Goal: Communication & Community: Answer question/provide support

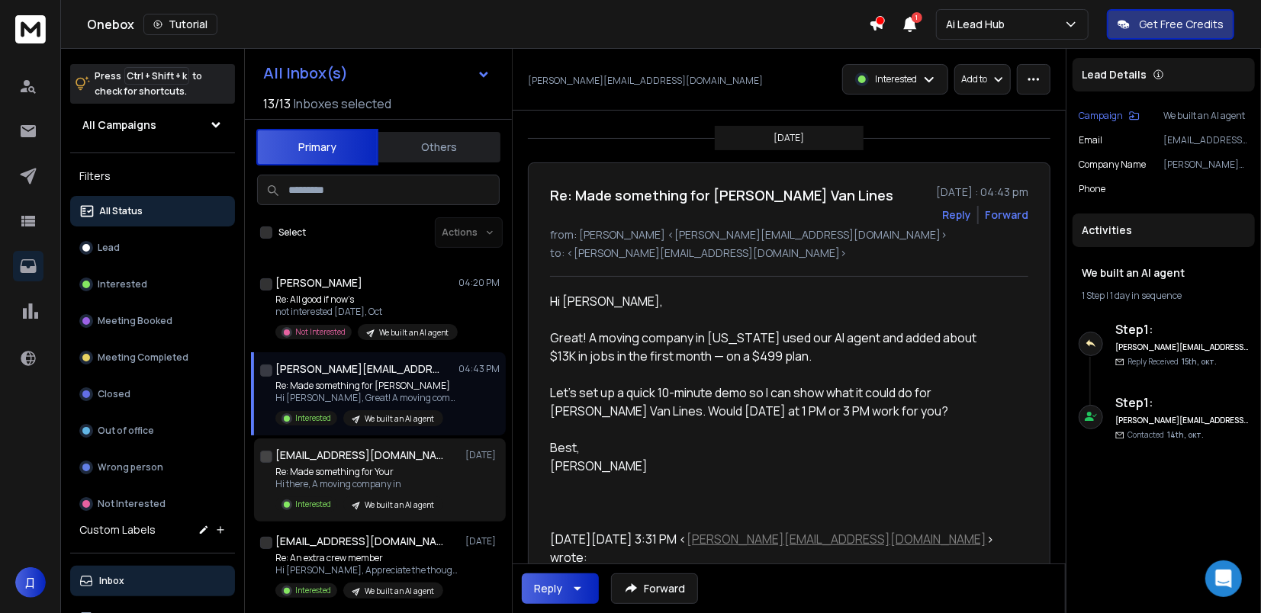
click at [384, 478] on p "Hi there, A moving company in" at bounding box center [359, 484] width 168 height 12
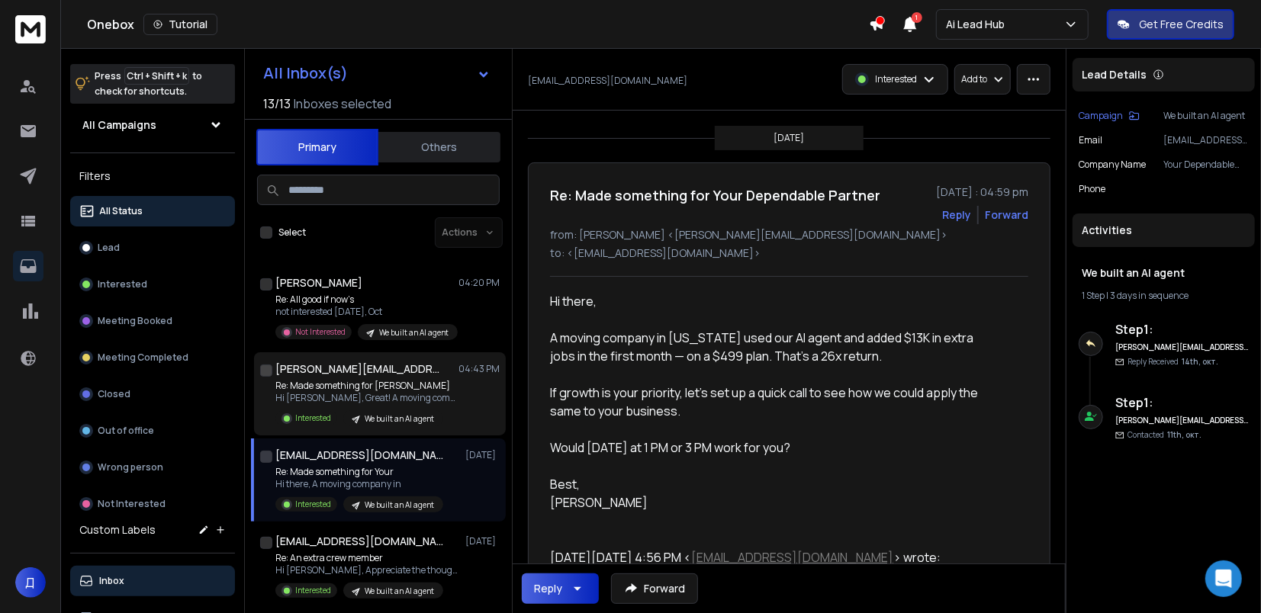
scroll to position [85, 0]
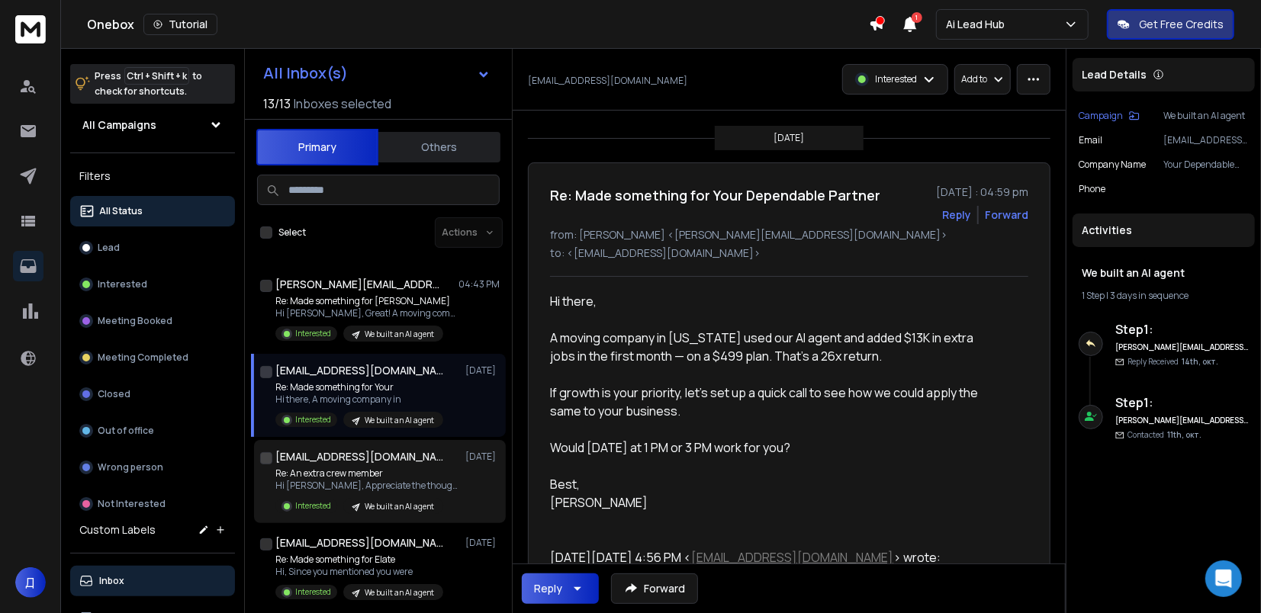
click at [407, 468] on p "Re: An extra crew member" at bounding box center [366, 474] width 183 height 12
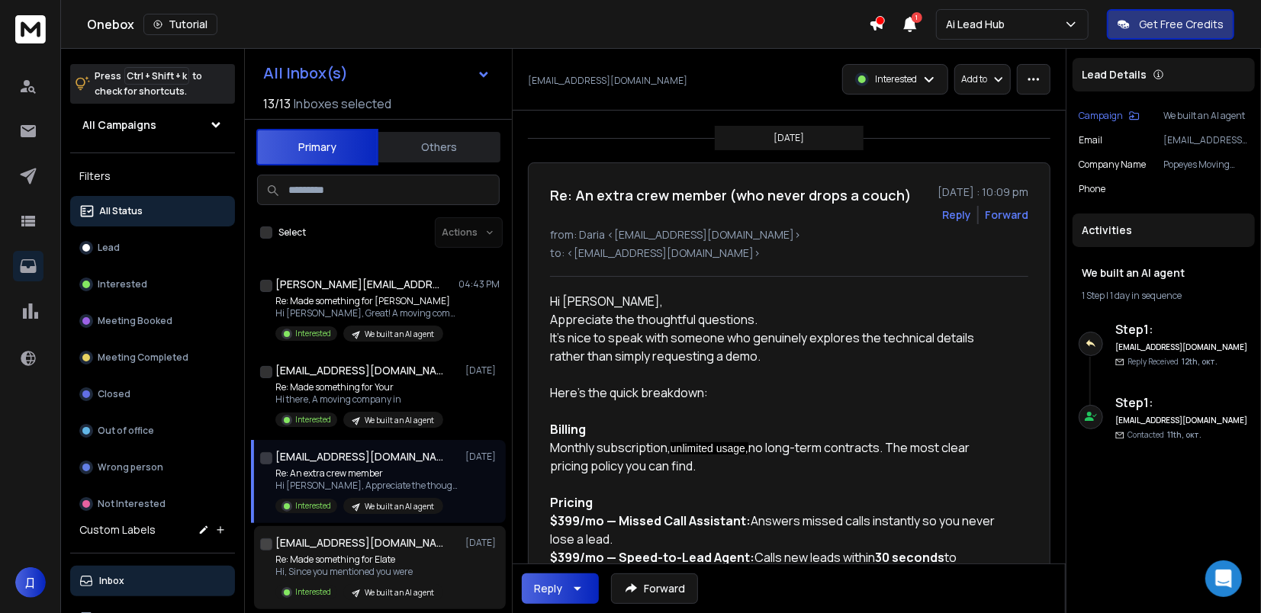
click at [405, 551] on div "[EMAIL_ADDRESS][DOMAIN_NAME] [DATE] Re: Made something for Elate Hi, Since you …" at bounding box center [387, 567] width 224 height 65
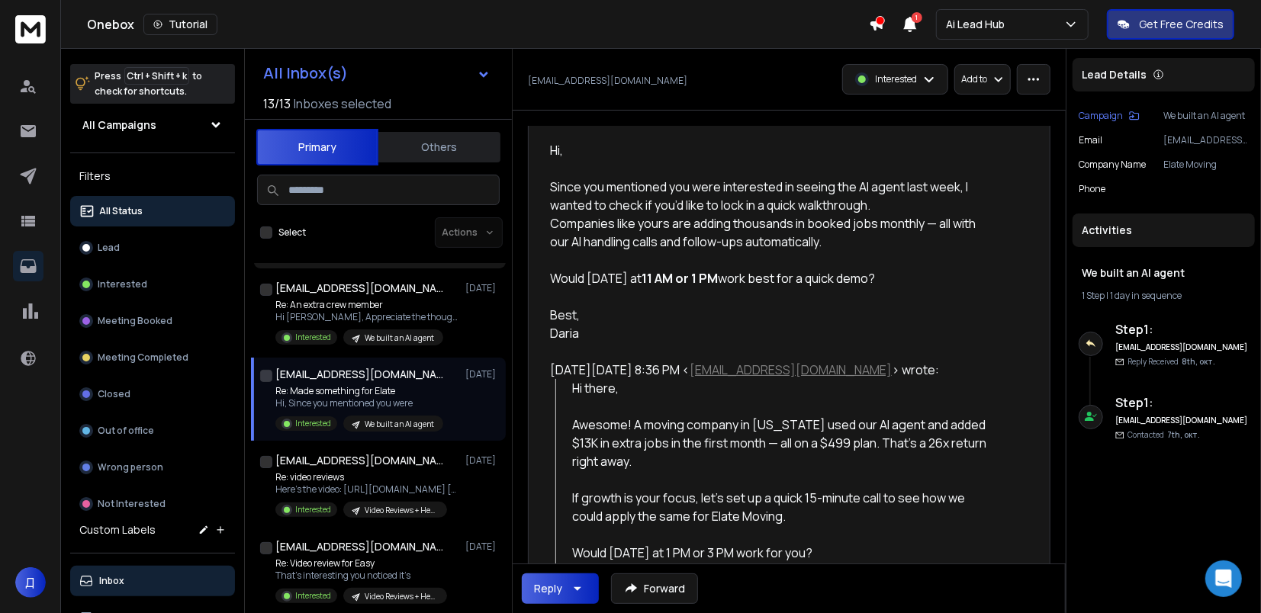
scroll to position [254, 0]
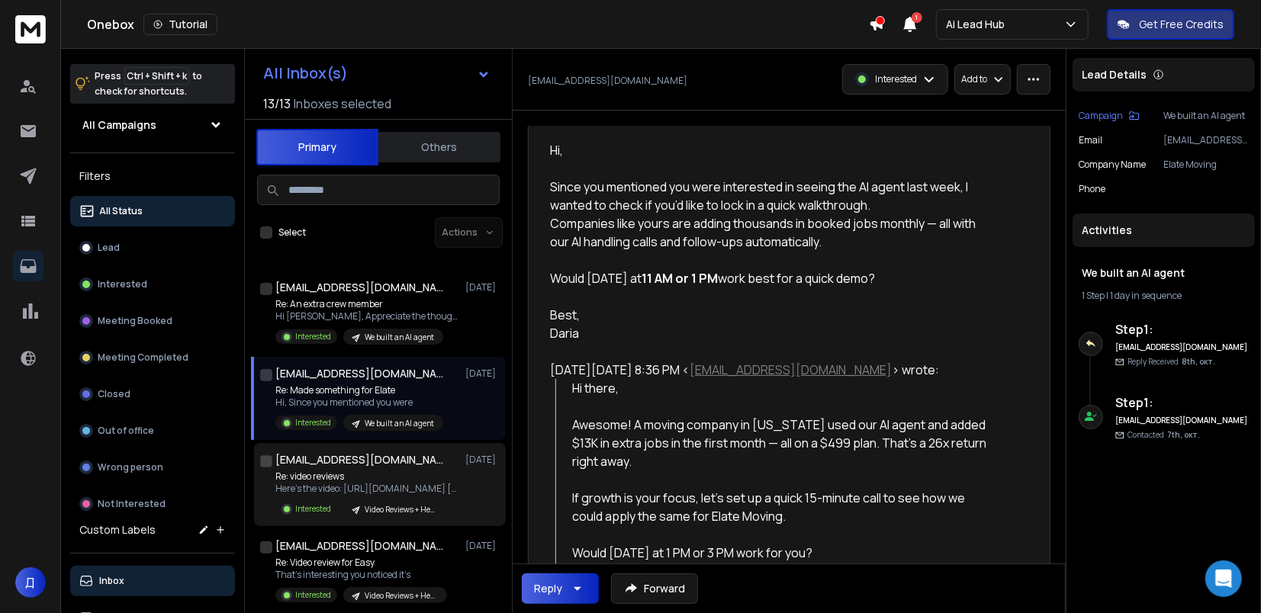
click at [369, 471] on p "Re: video reviews" at bounding box center [366, 477] width 183 height 12
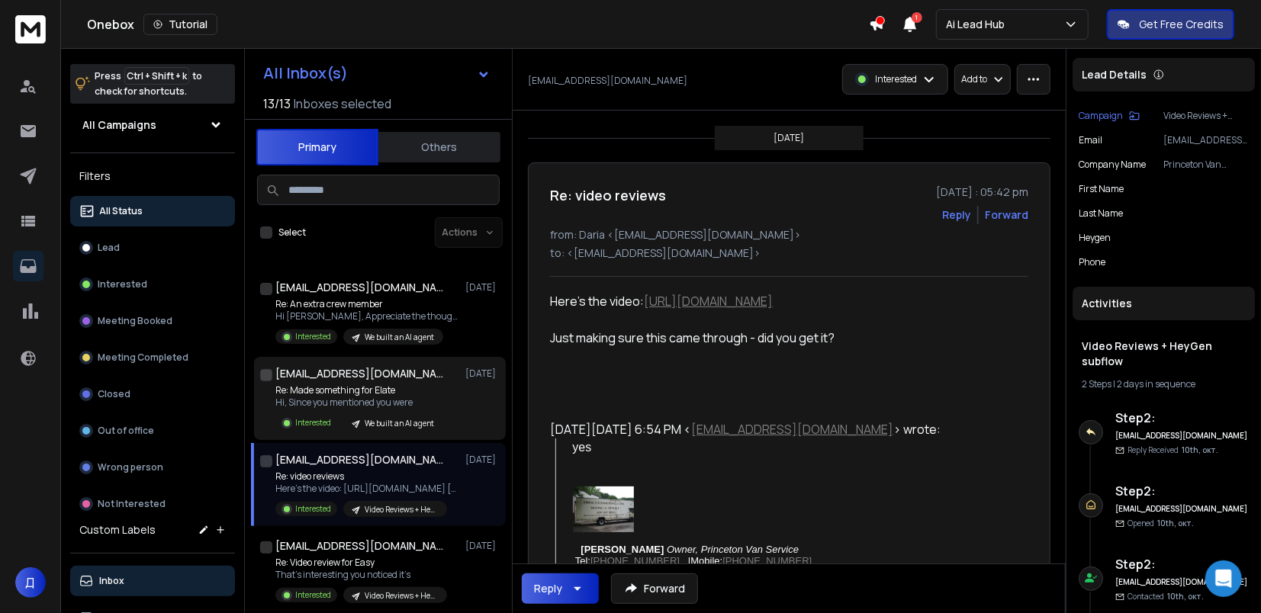
scroll to position [339, 0]
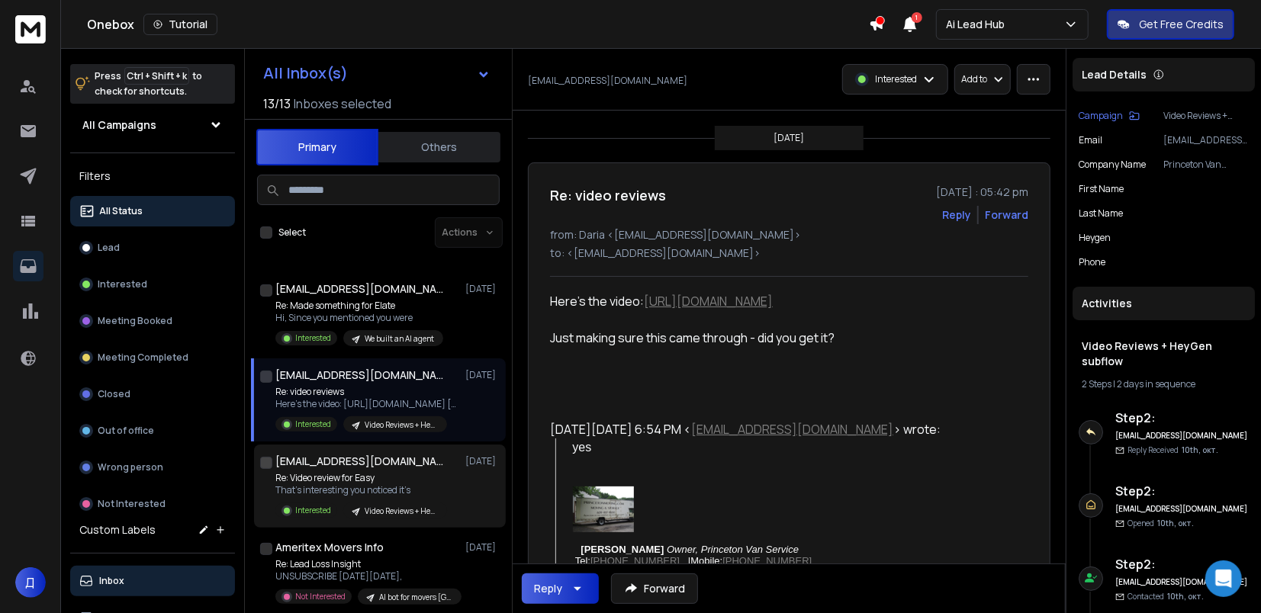
click at [451, 463] on div "[EMAIL_ADDRESS][DOMAIN_NAME] [DATE]" at bounding box center [387, 461] width 224 height 15
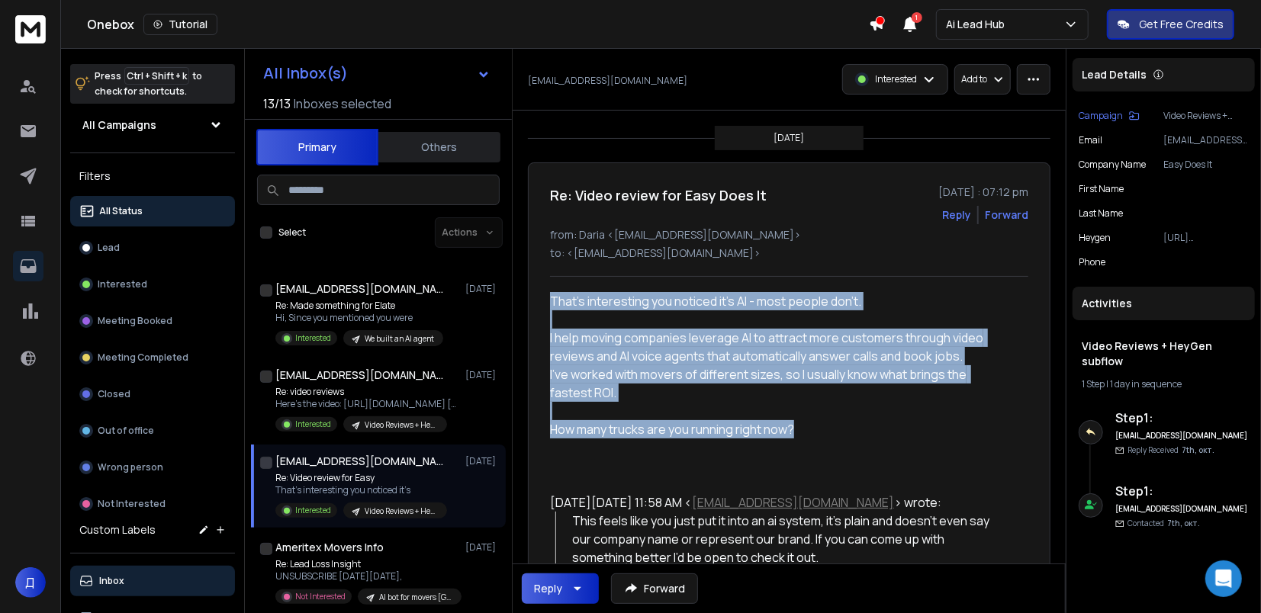
drag, startPoint x: 810, startPoint y: 427, endPoint x: 548, endPoint y: 294, distance: 293.4
click at [548, 294] on div "Re: Video review for Easy Does It [DATE] : 07:12 pm Reply Forward from: [PERSON…" at bounding box center [789, 610] width 523 height 896
click at [552, 305] on div "That’s interesting you noticed it’s AI - most people don’t." at bounding box center [772, 301] width 445 height 18
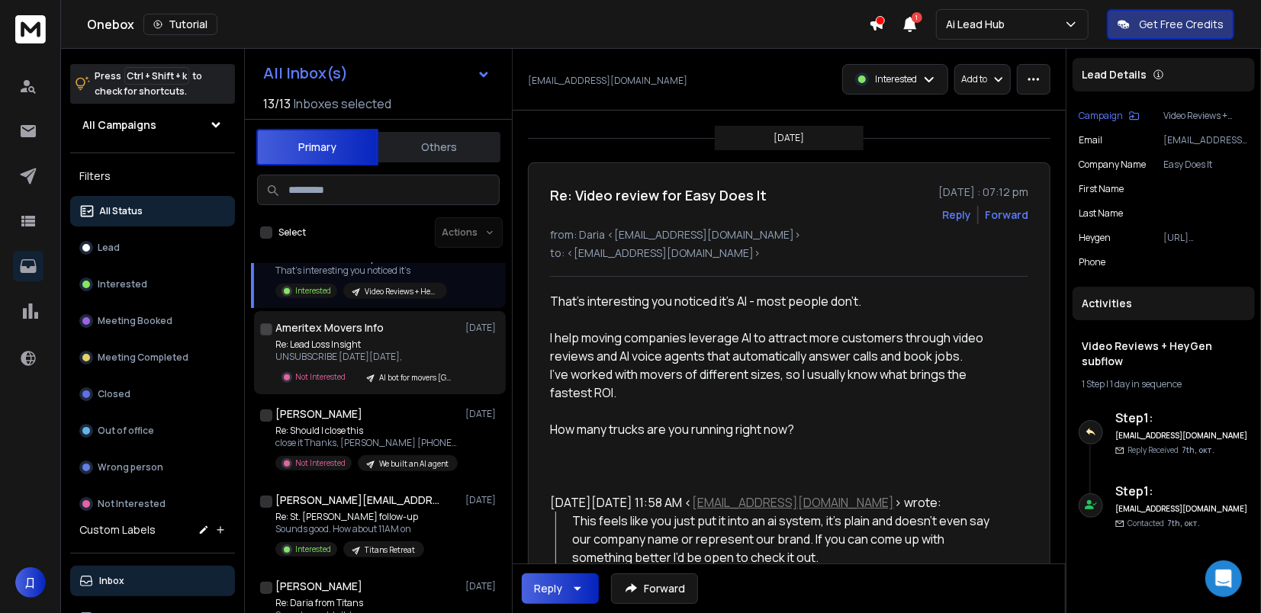
scroll to position [593, 0]
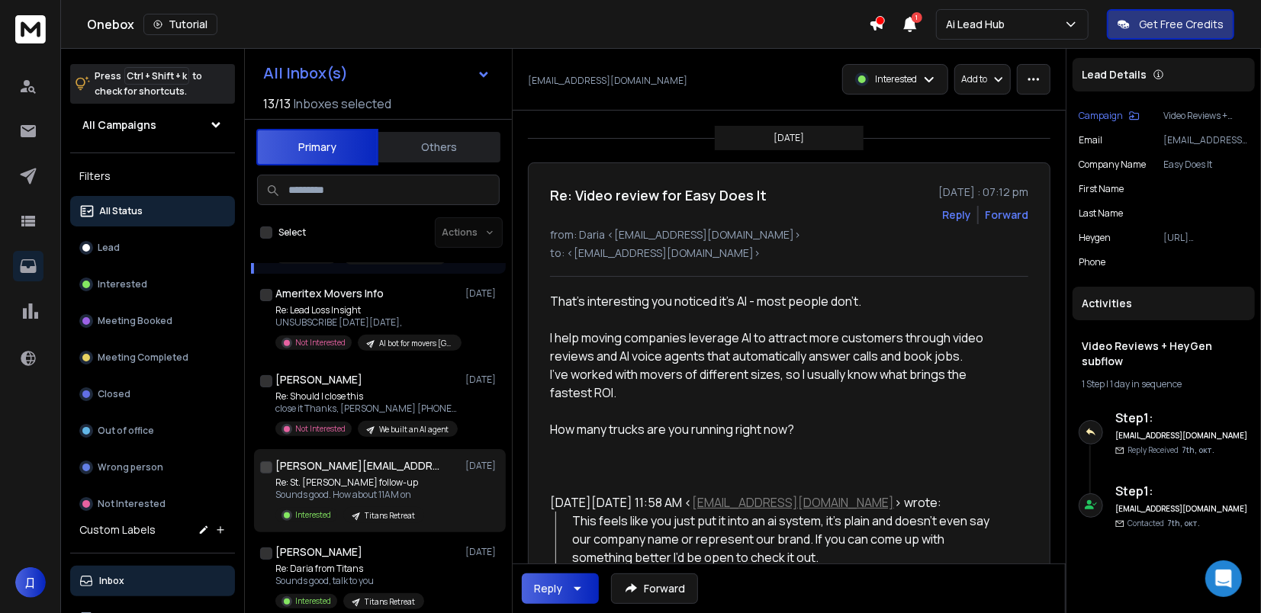
click at [397, 478] on p "Re: St. [PERSON_NAME] follow-up" at bounding box center [349, 483] width 149 height 12
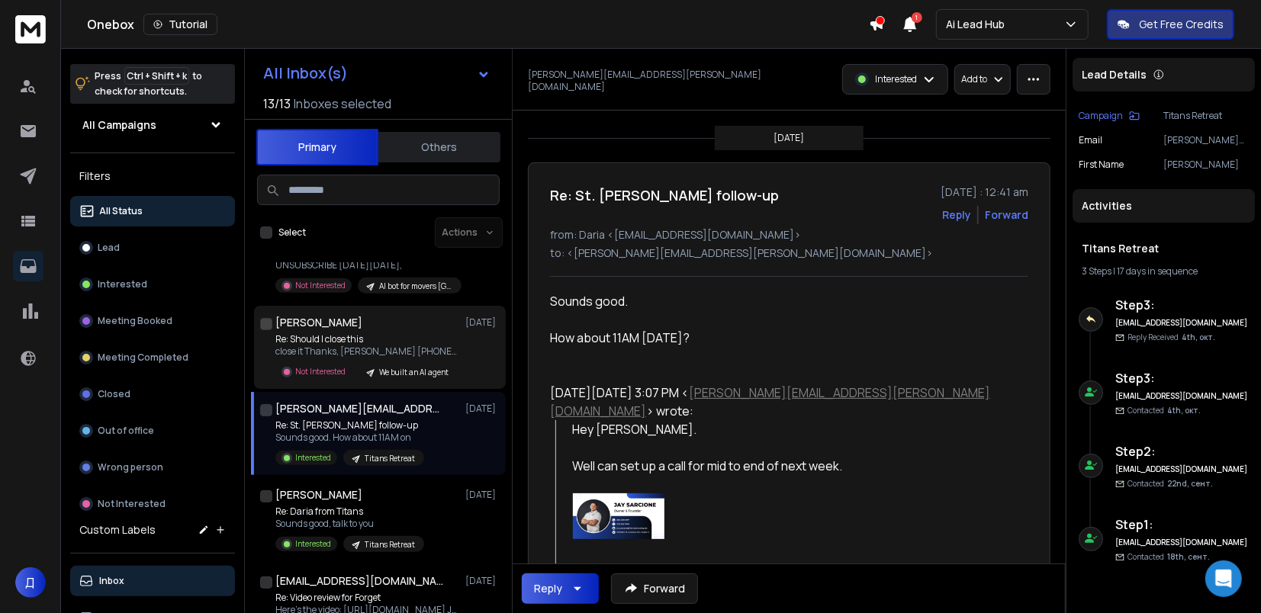
scroll to position [677, 0]
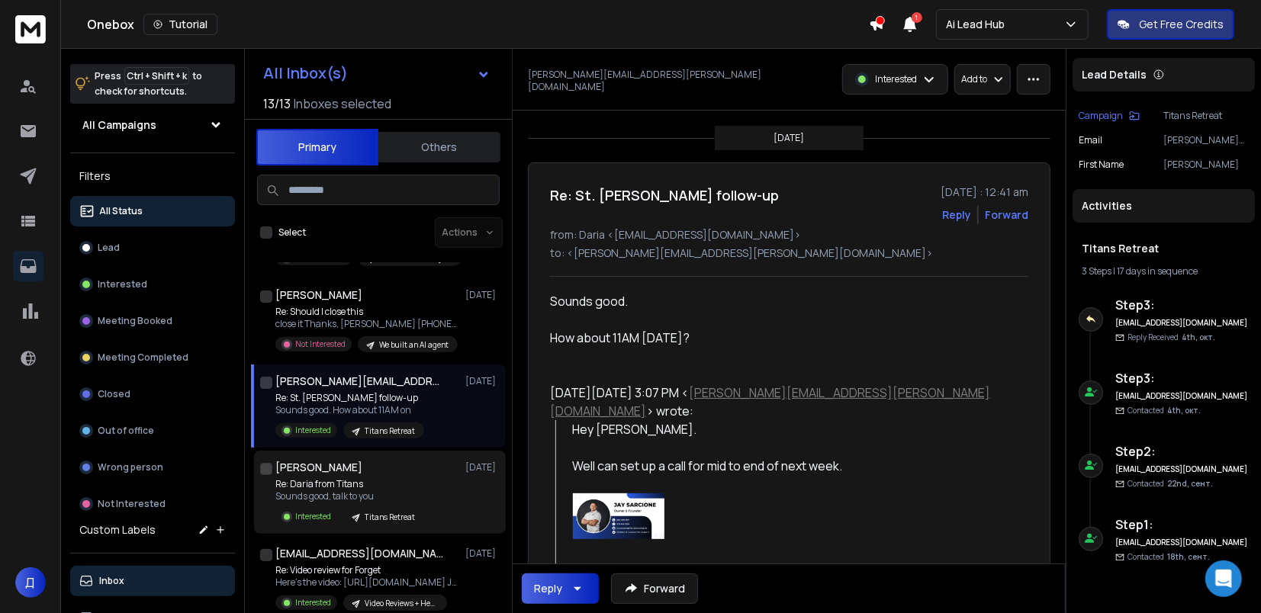
click at [373, 472] on div "[PERSON_NAME] [DATE]" at bounding box center [387, 467] width 224 height 15
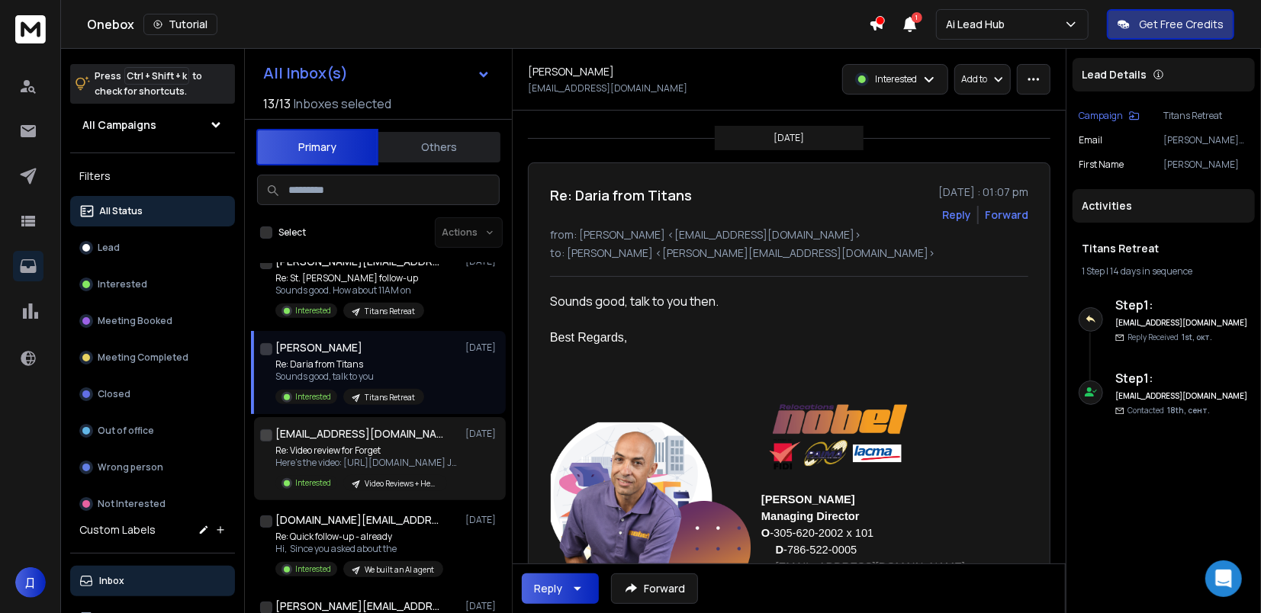
scroll to position [763, 0]
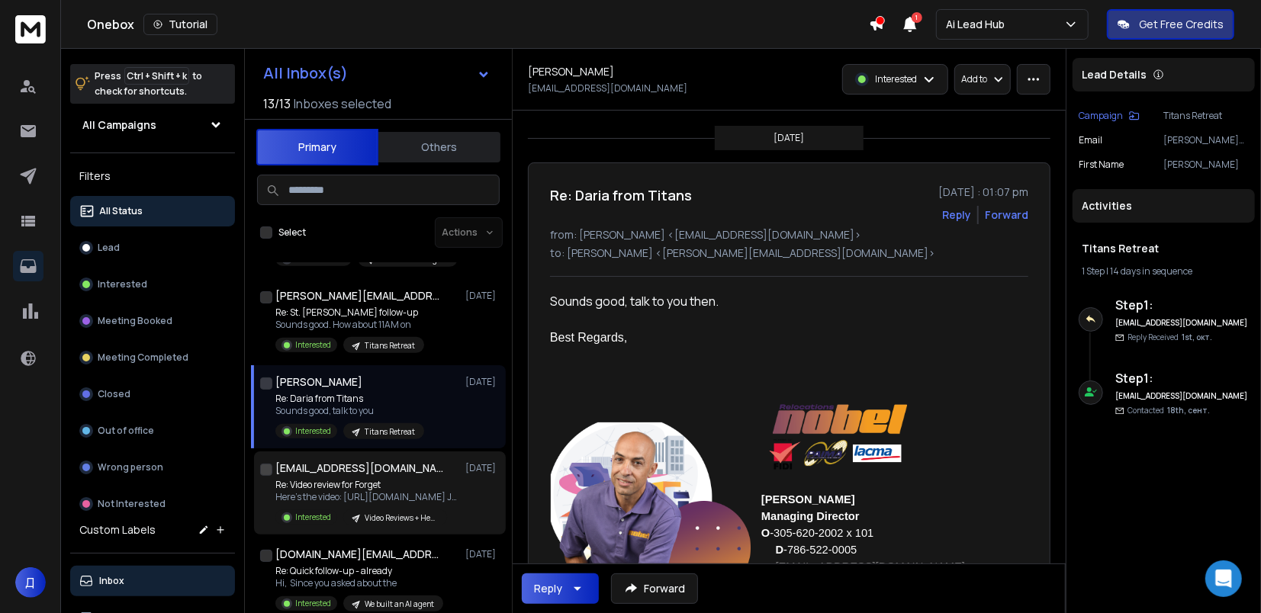
click at [423, 496] on p "Here's the video: [URL][DOMAIN_NAME] Just making sure" at bounding box center [366, 497] width 183 height 12
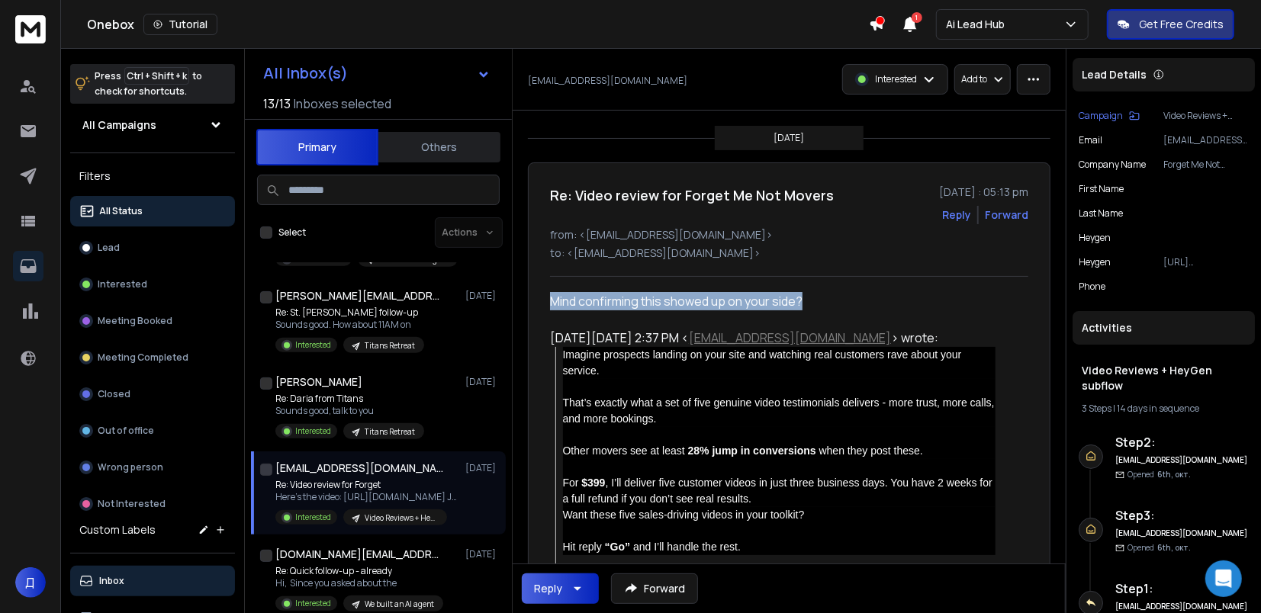
drag, startPoint x: 815, startPoint y: 299, endPoint x: 524, endPoint y: 291, distance: 291.5
click at [525, 292] on div "[DATE] Re: Video review for Forget Me Not Movers [DATE] : 05:13 pm Reply Forwar…" at bounding box center [789, 615] width 553 height 978
click at [574, 304] on div "Mind confirming this showed up on your side?" at bounding box center [772, 301] width 445 height 18
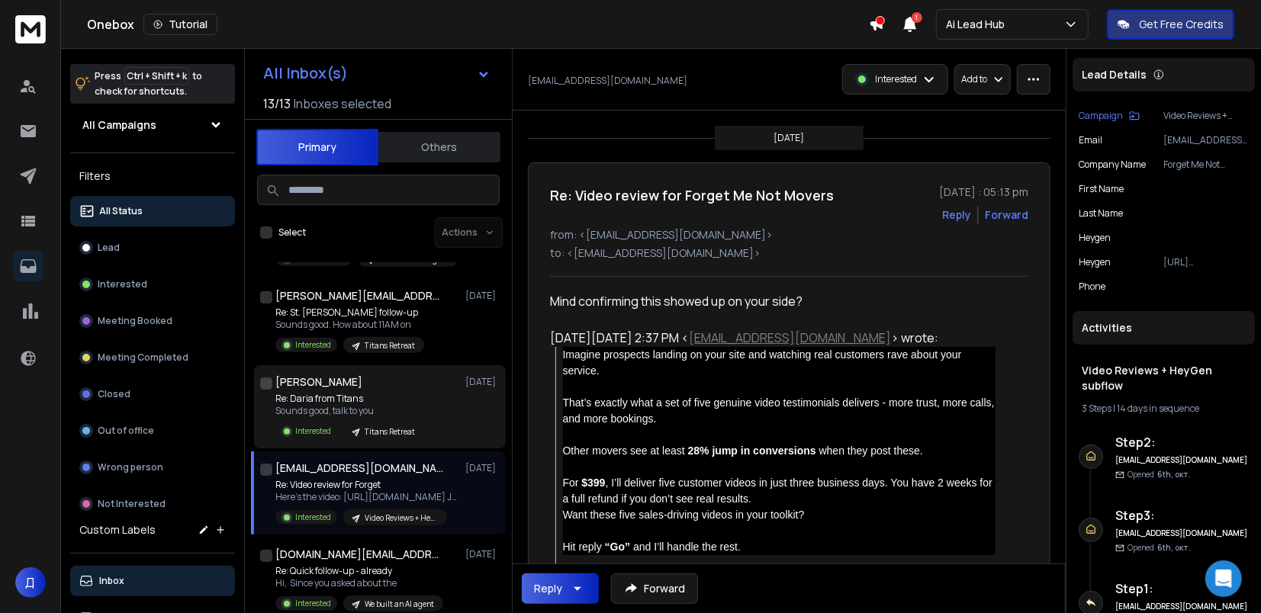
scroll to position [847, 0]
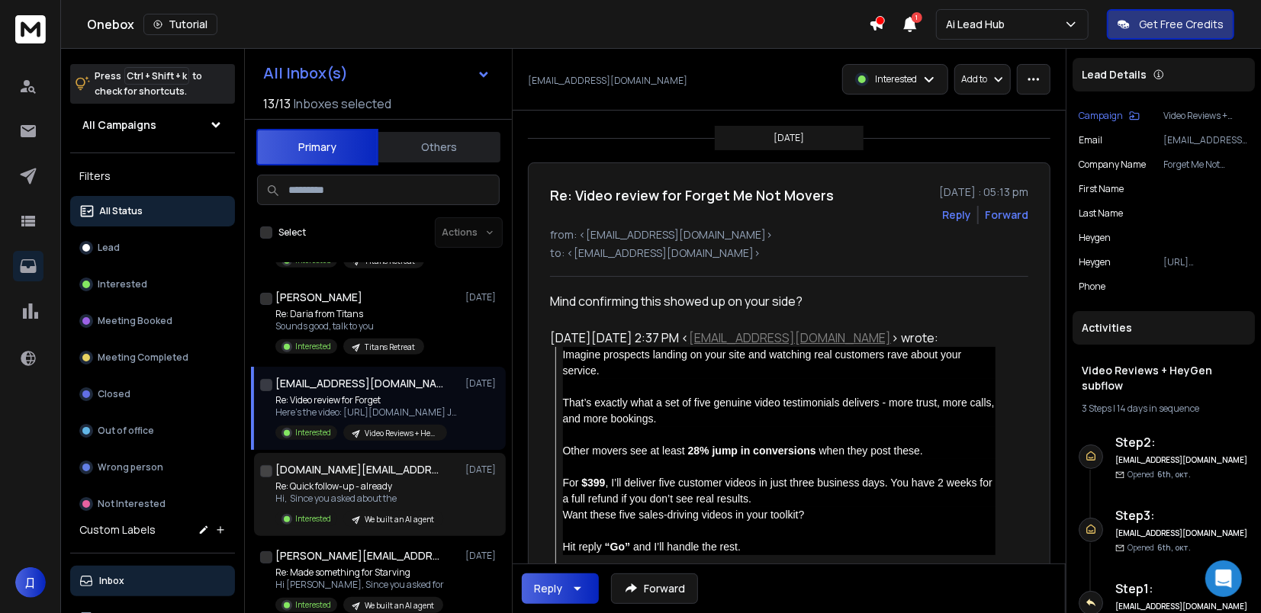
click at [414, 481] on p "Re: Quick follow-up - already" at bounding box center [359, 487] width 168 height 12
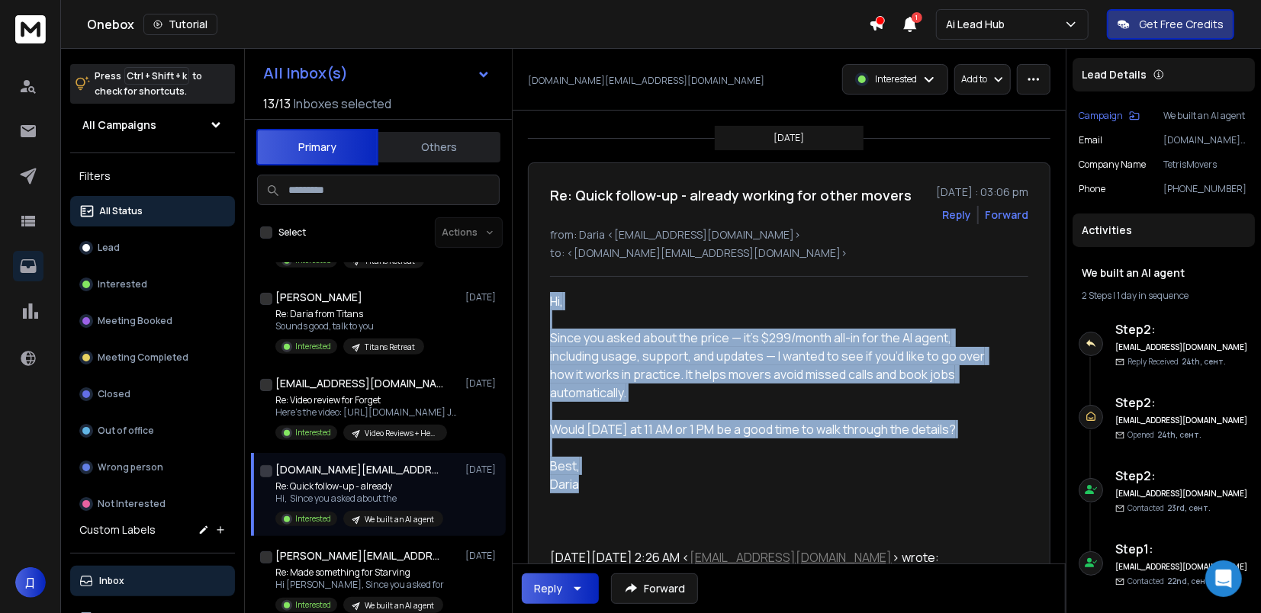
drag, startPoint x: 601, startPoint y: 471, endPoint x: 548, endPoint y: 309, distance: 170.3
click at [710, 476] on div "Hi, Since you asked about the price — it’s $299/month all-in for the AI agent, …" at bounding box center [772, 392] width 445 height 201
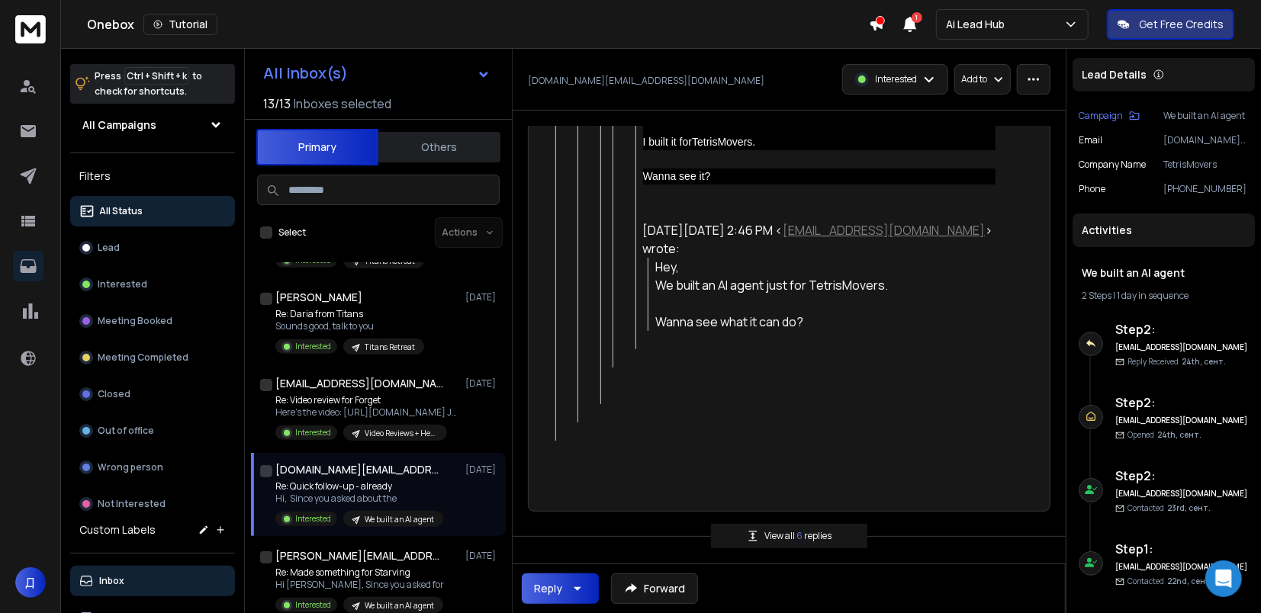
scroll to position [972, 0]
drag, startPoint x: 547, startPoint y: 295, endPoint x: 844, endPoint y: 549, distance: 390.6
copy div "Lo, Ipsum dol sitam conse adi elits — do’e $573/tempo inc-ut lab etd MA aliqu, …"
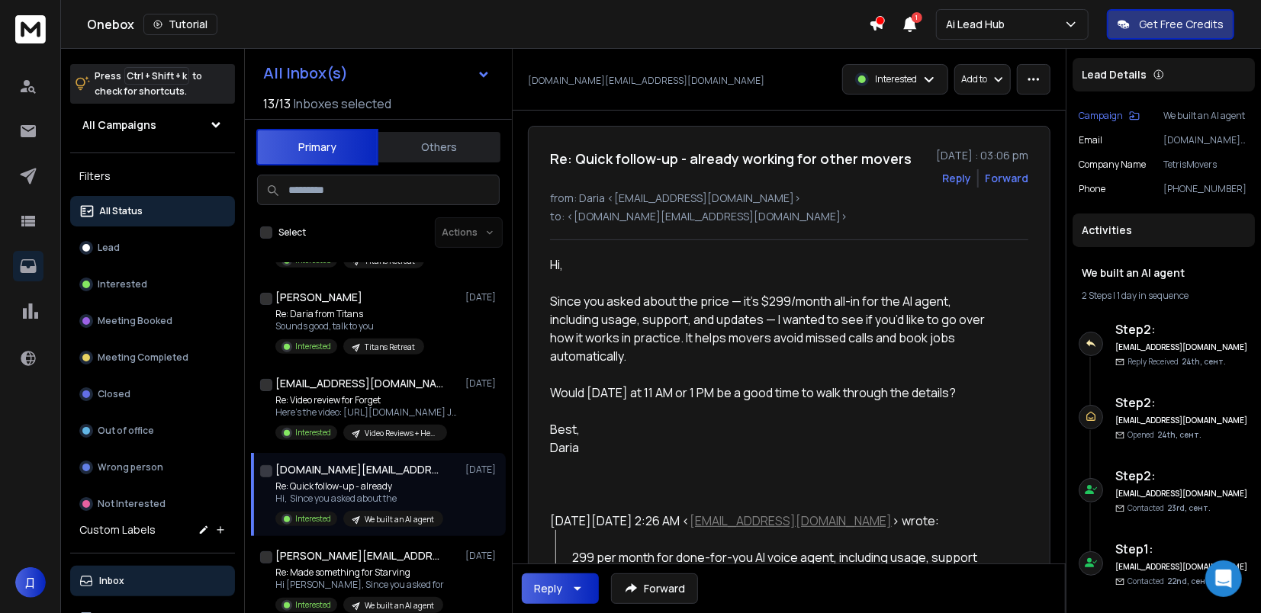
scroll to position [0, 0]
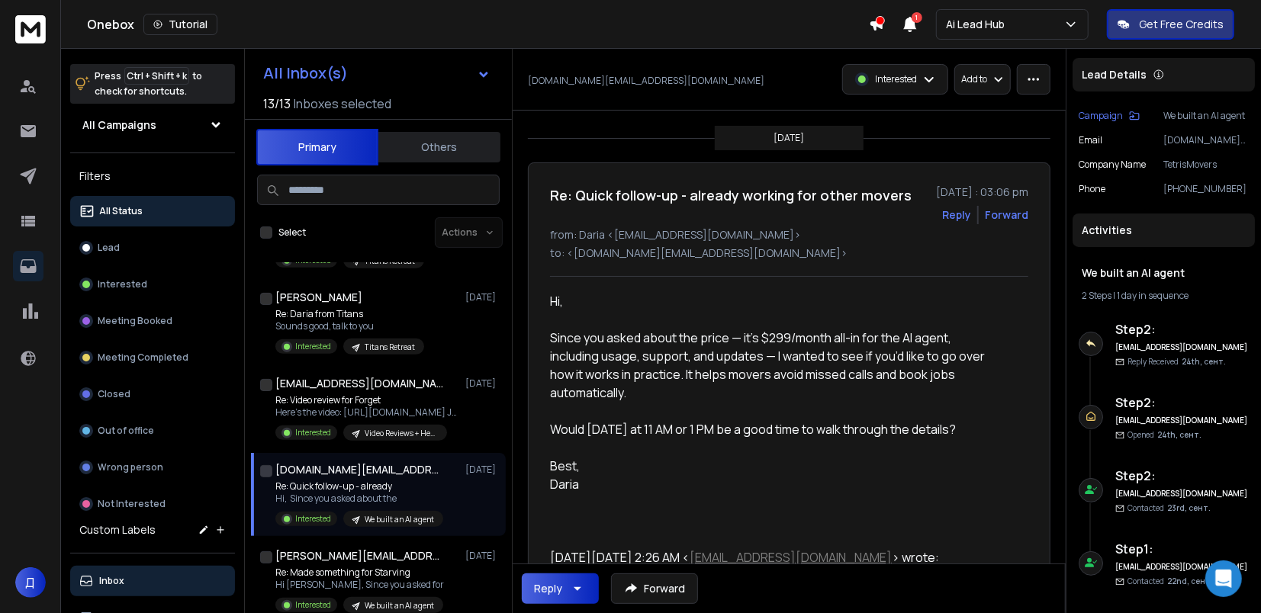
copy div "Lo, Ipsum dol sitam conse adi elits — do’e $573/tempo inc-ut lab etd MA aliqu, …"
click at [720, 481] on div "Hi, Since you asked about the price — it’s $299/month all-in for the AI agent, …" at bounding box center [772, 392] width 445 height 201
click at [557, 584] on div "Reply" at bounding box center [548, 588] width 28 height 15
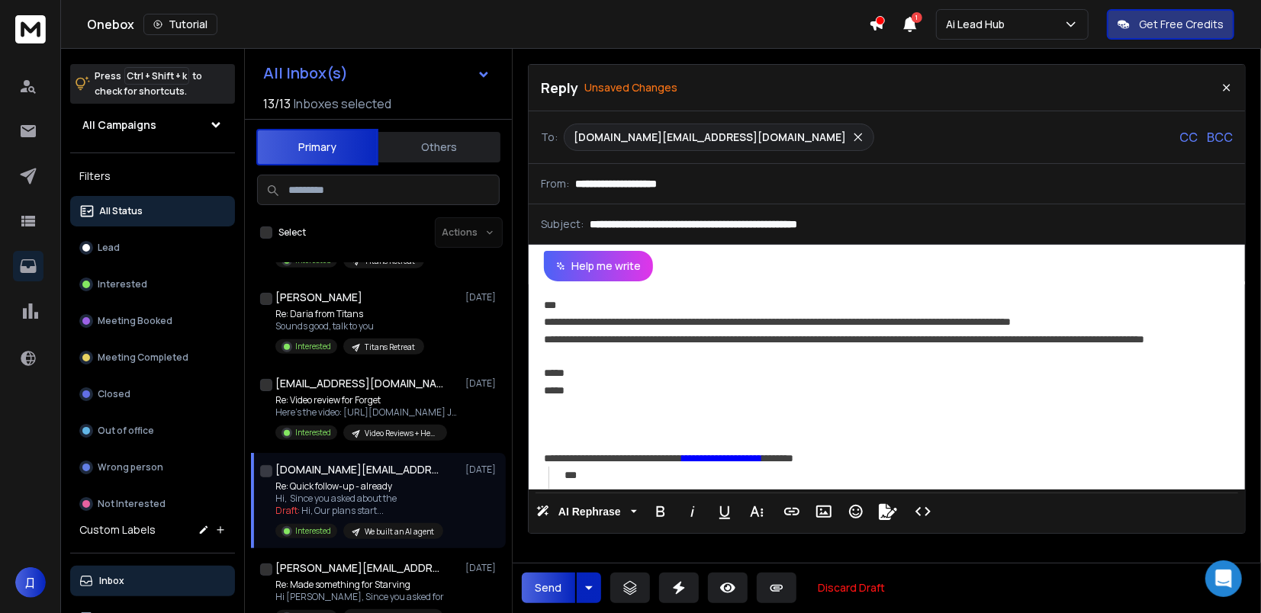
click at [545, 323] on p "**********" at bounding box center [878, 322] width 669 height 17
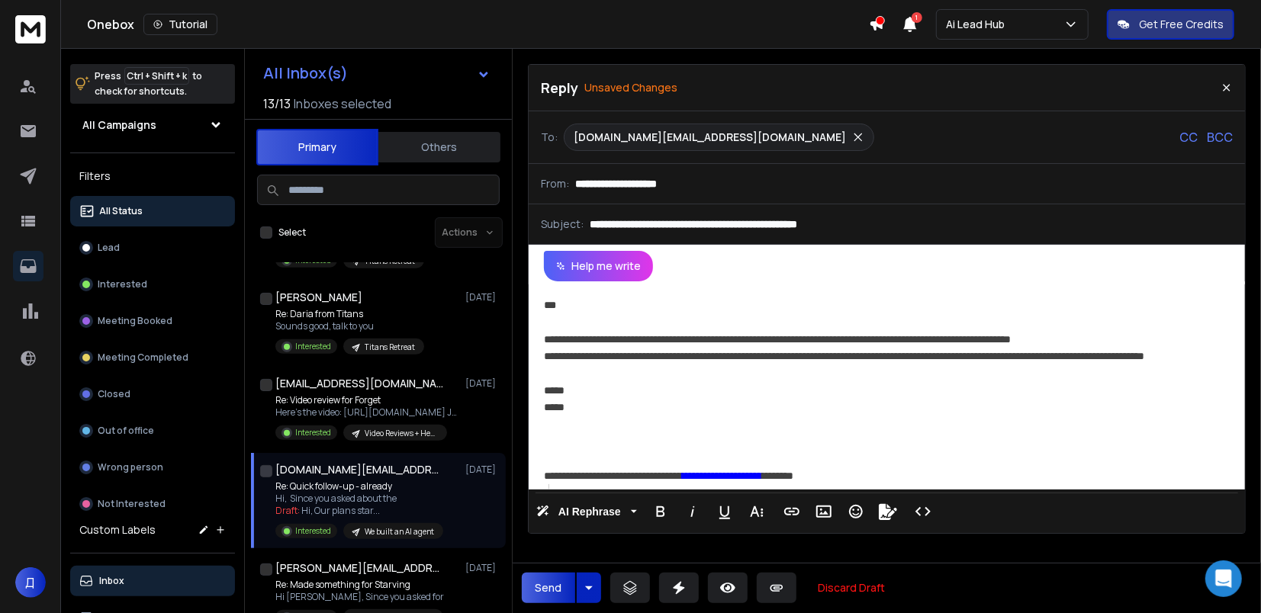
click at [544, 355] on p "**********" at bounding box center [878, 365] width 669 height 34
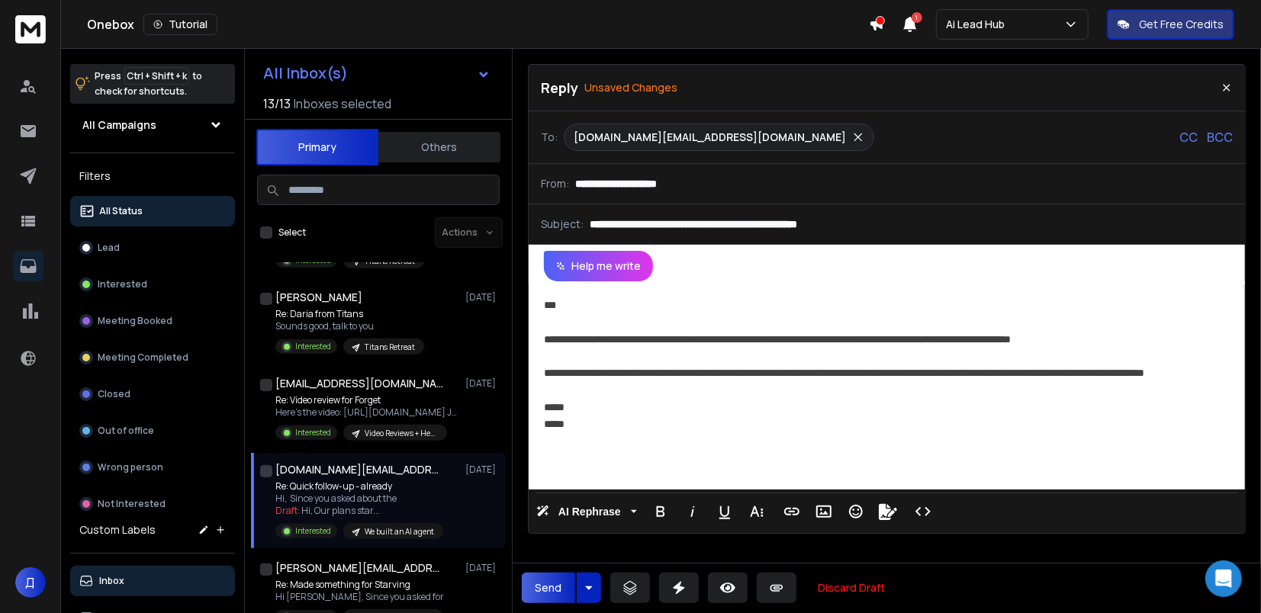
click at [540, 407] on div "**********" at bounding box center [887, 385] width 716 height 208
click at [531, 586] on button "Send" at bounding box center [548, 588] width 53 height 31
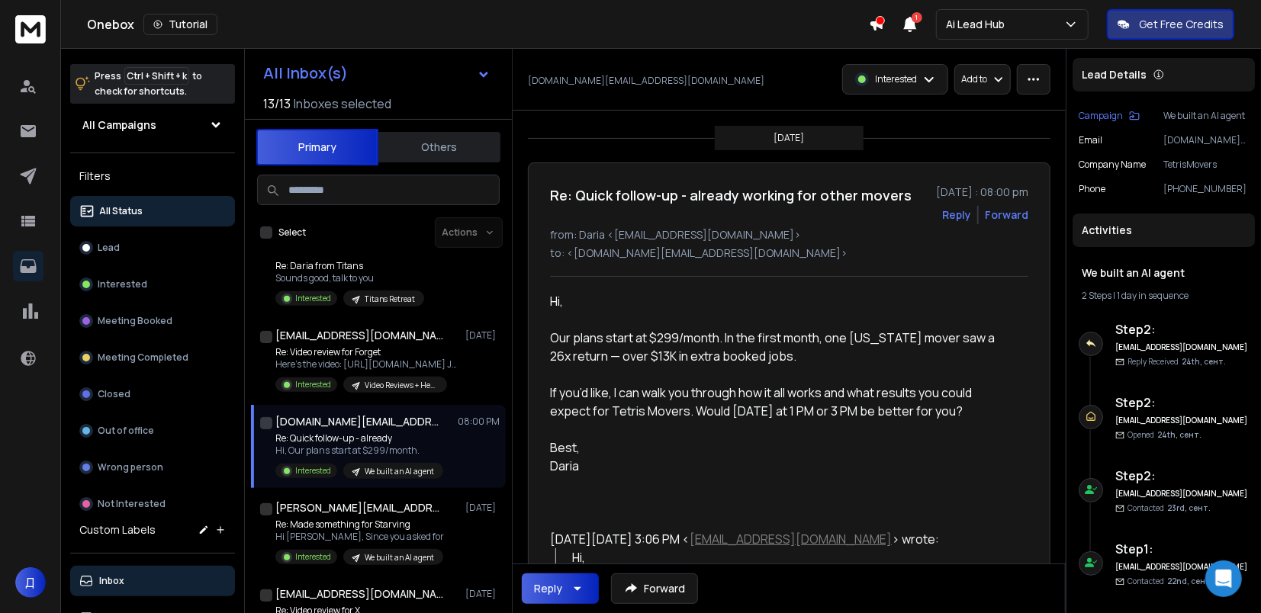
scroll to position [932, 0]
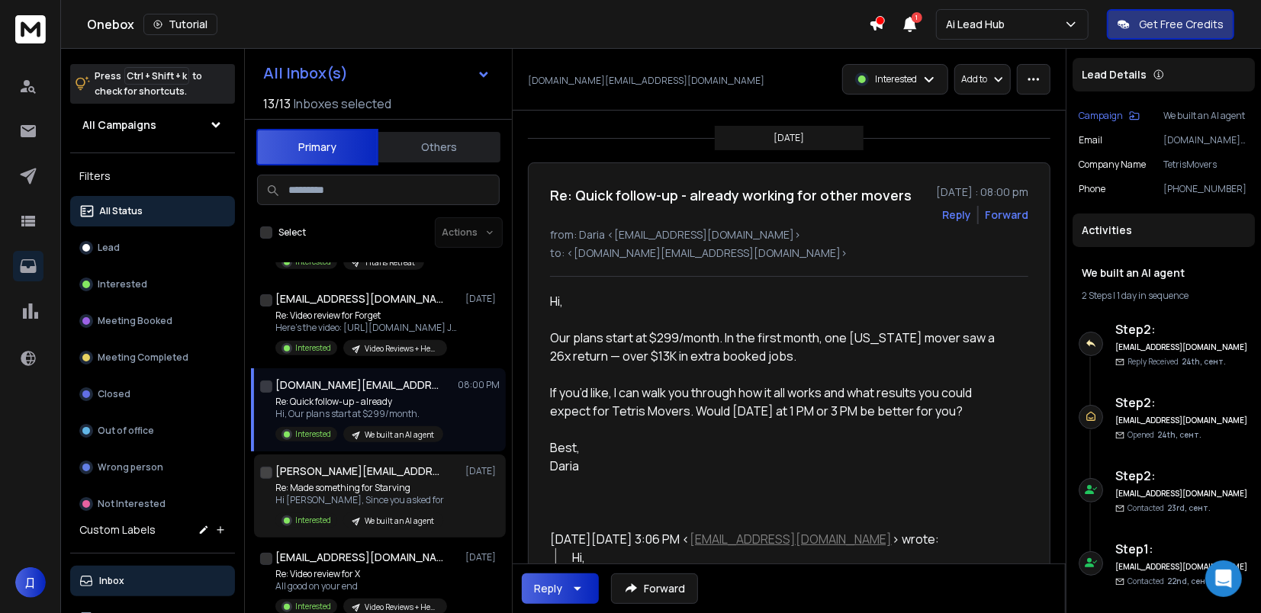
click at [452, 488] on div "Re: Made something for Starving Hi [PERSON_NAME], Since you asked for Intereste…" at bounding box center [387, 505] width 224 height 47
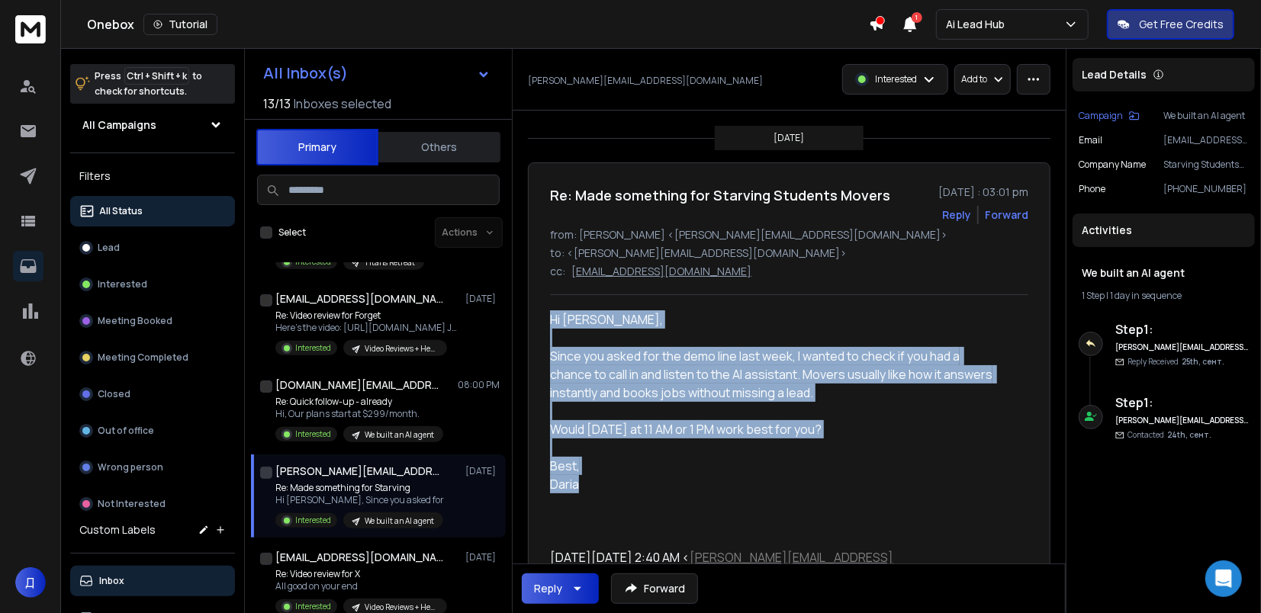
drag, startPoint x: 590, startPoint y: 488, endPoint x: 541, endPoint y: 306, distance: 188.7
click at [580, 372] on div "Since you asked for the demo line last week, I wanted to check if you had a cha…" at bounding box center [772, 365] width 445 height 73
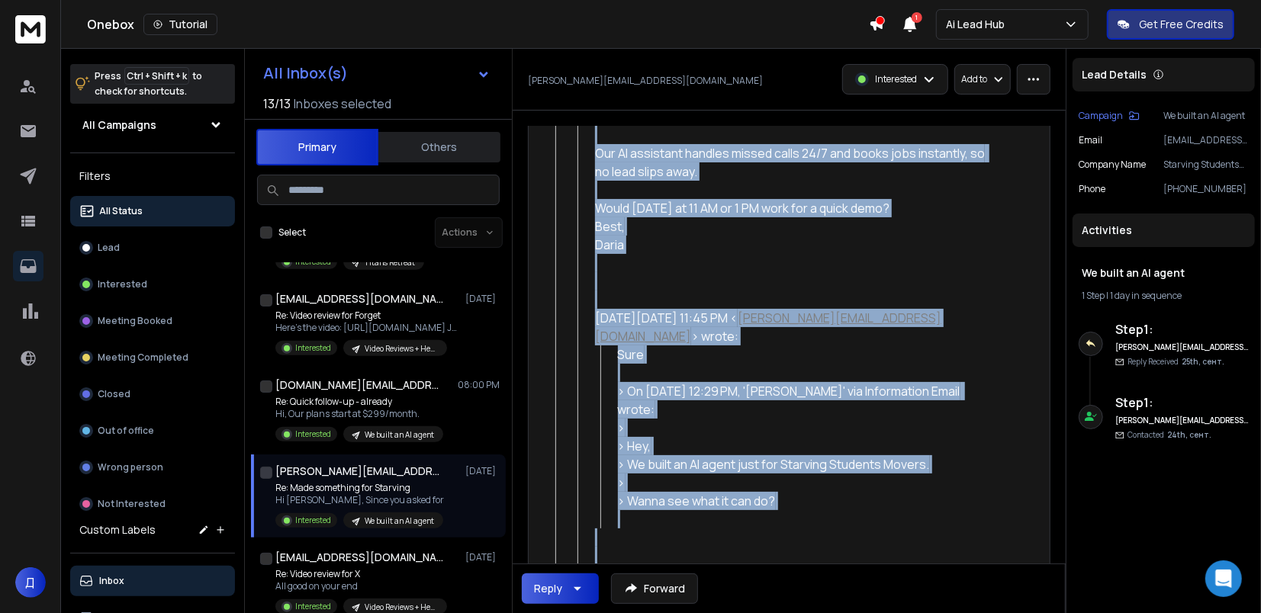
scroll to position [880, 0]
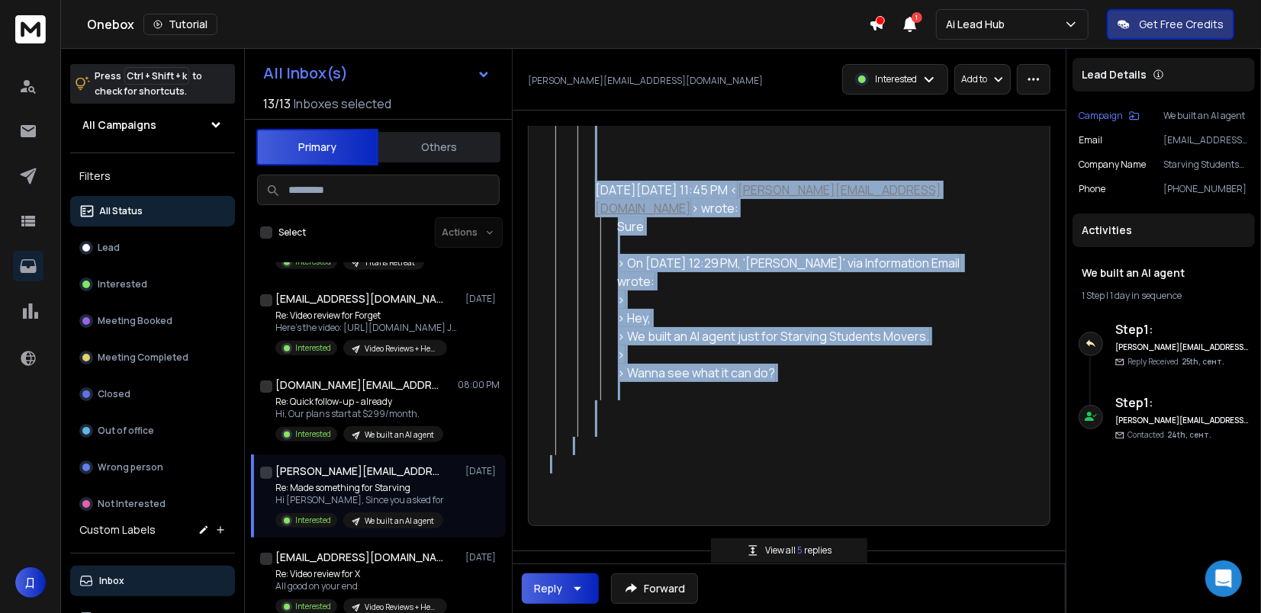
drag, startPoint x: 544, startPoint y: 318, endPoint x: 705, endPoint y: 503, distance: 245.5
copy div "Lo Ipsum, Dolor sit ametc adi eli sedd eius temp inci, U labore et dolor ma ali…"
click at [548, 592] on div "Reply" at bounding box center [548, 588] width 28 height 15
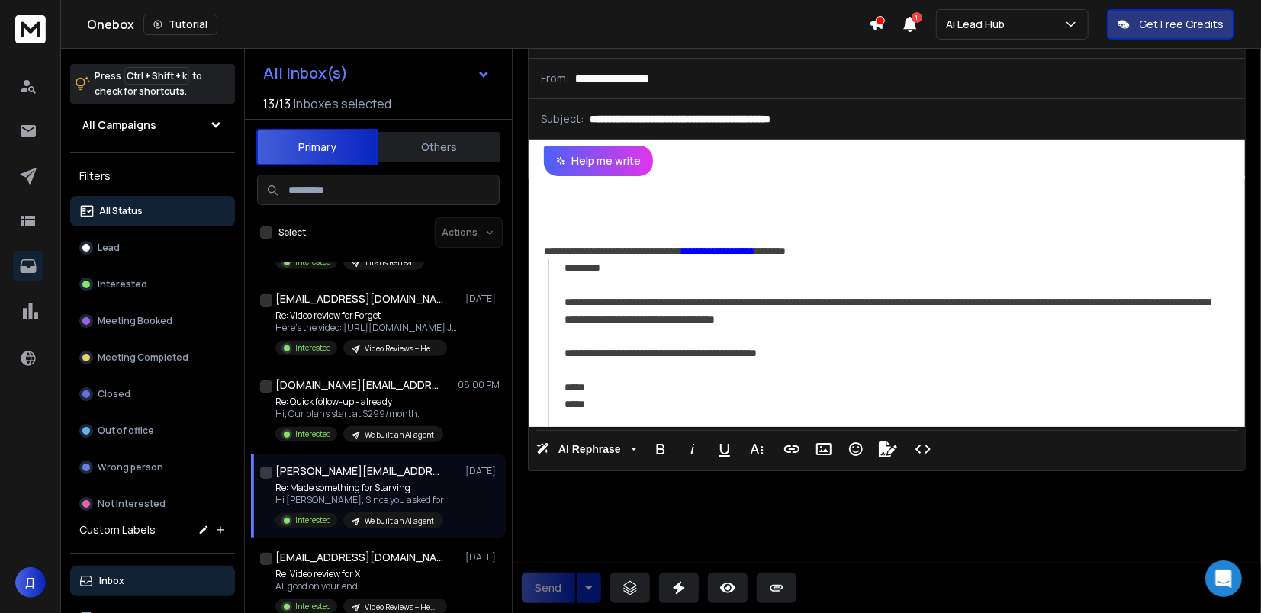
scroll to position [0, 0]
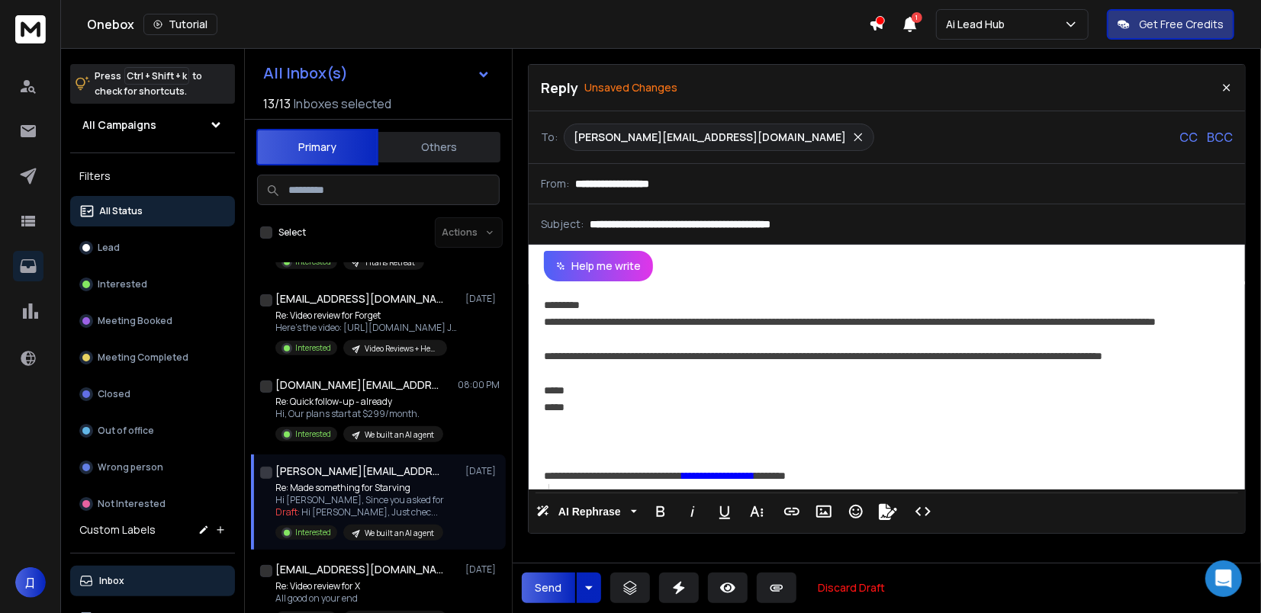
click at [545, 323] on p "**********" at bounding box center [878, 331] width 669 height 34
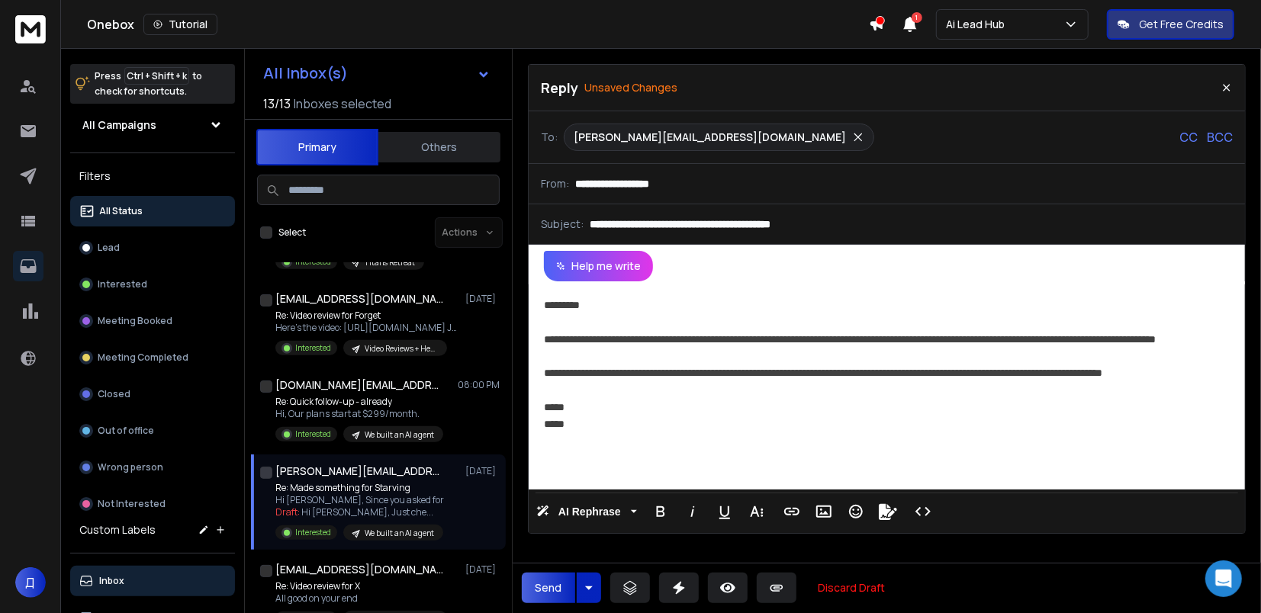
click at [542, 370] on div "**********" at bounding box center [887, 385] width 716 height 208
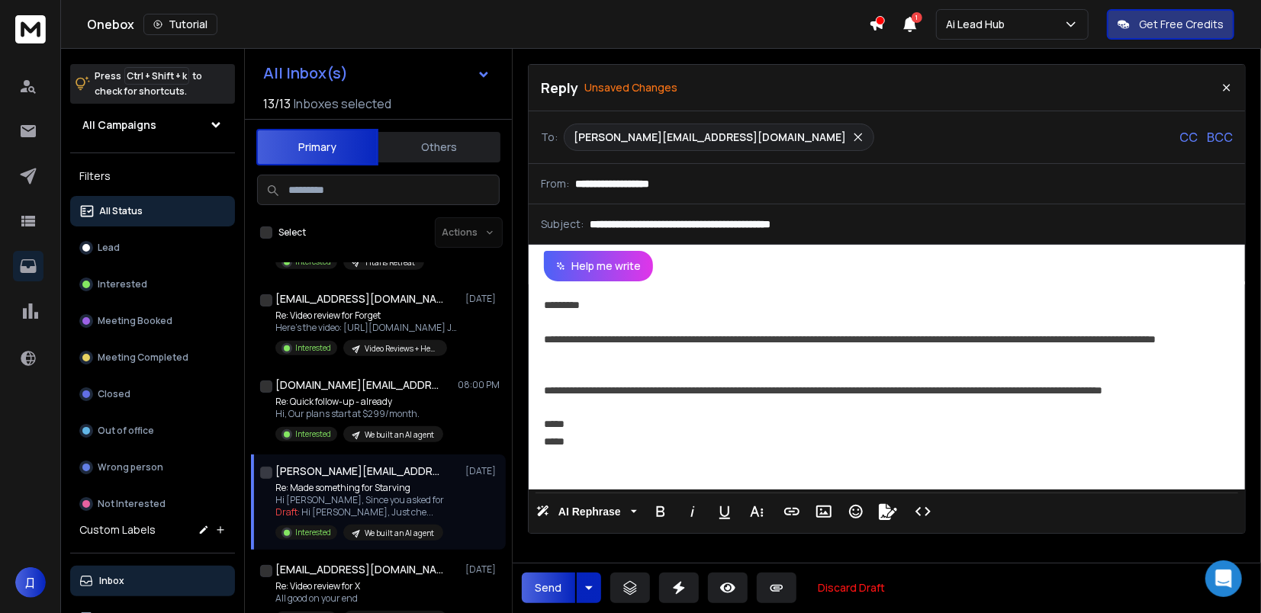
click at [547, 425] on p "***** *****" at bounding box center [878, 433] width 669 height 34
click at [557, 577] on button "Send" at bounding box center [548, 588] width 53 height 31
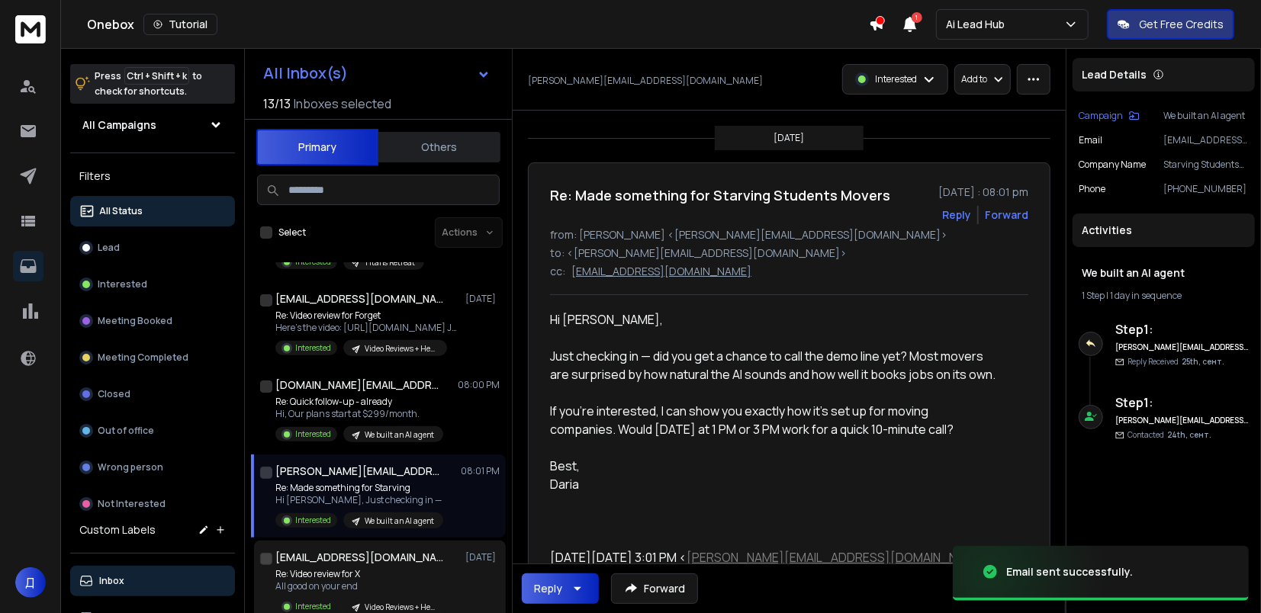
click at [439, 561] on div "[EMAIL_ADDRESS][DOMAIN_NAME] [DATE]" at bounding box center [387, 557] width 224 height 15
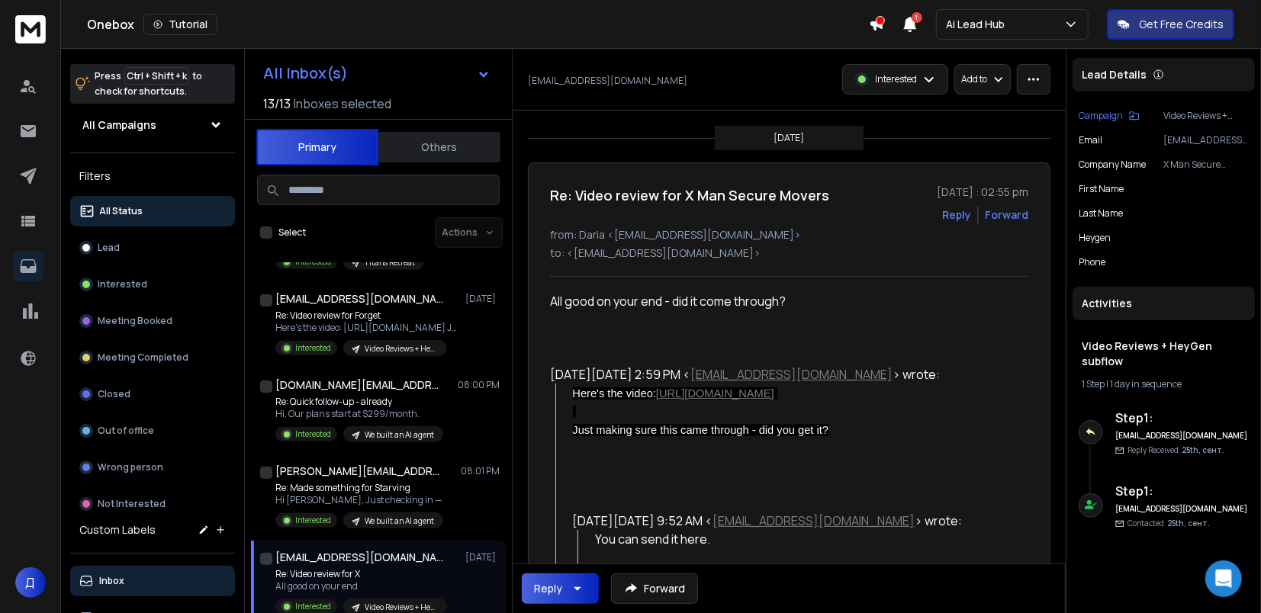
click at [757, 301] on div "All good on your end - did it come through?" at bounding box center [772, 301] width 445 height 18
click at [681, 300] on div "All good on your end - did it come through?" at bounding box center [772, 301] width 445 height 18
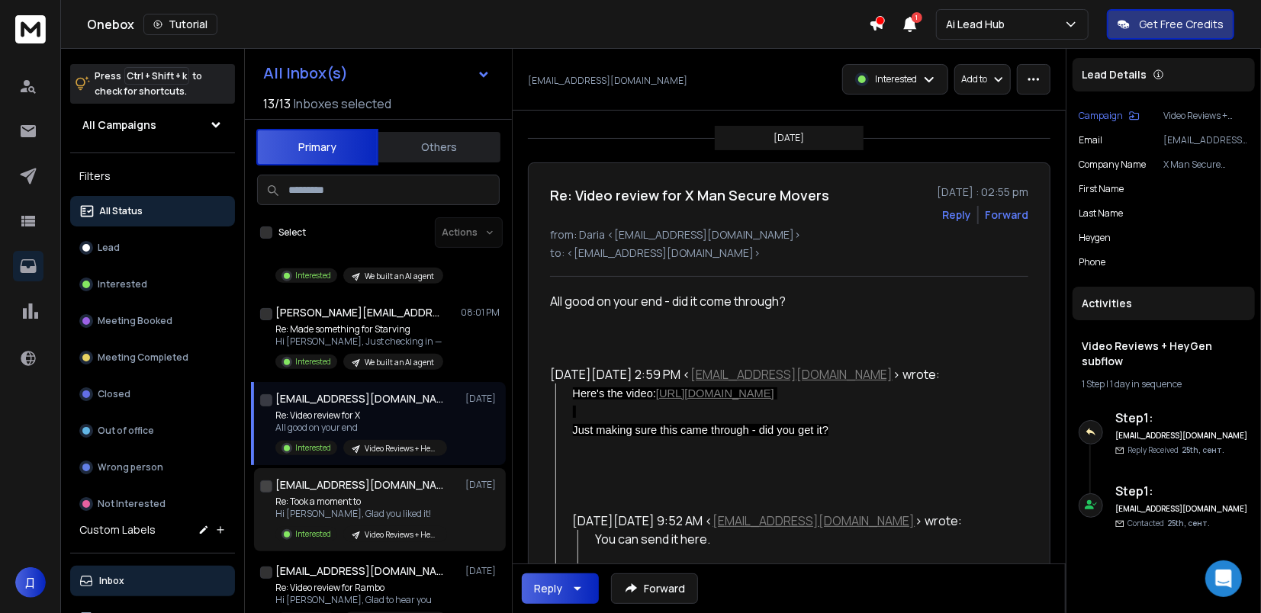
scroll to position [1101, 0]
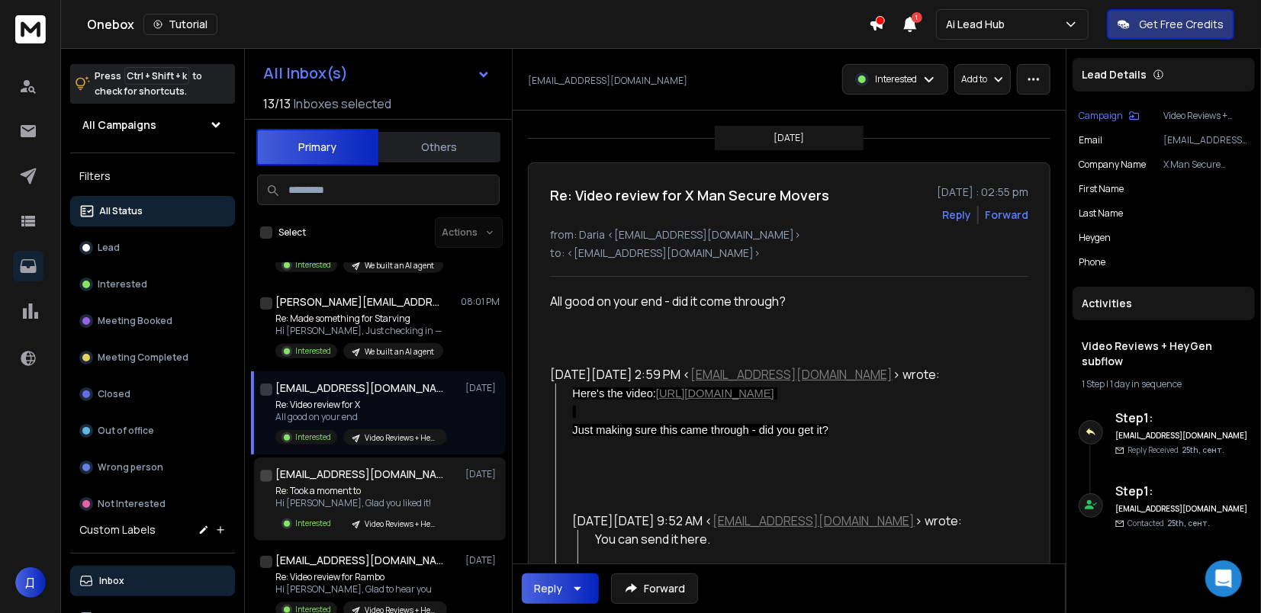
click at [402, 494] on p "Re: Took a moment to" at bounding box center [361, 491] width 172 height 12
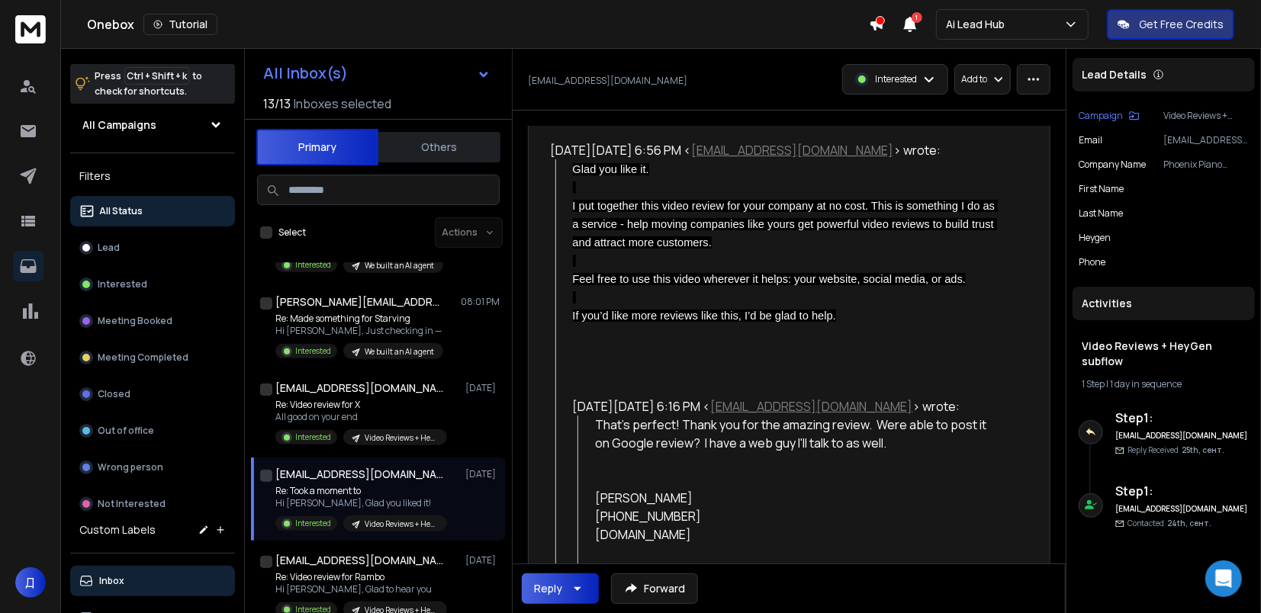
scroll to position [508, 0]
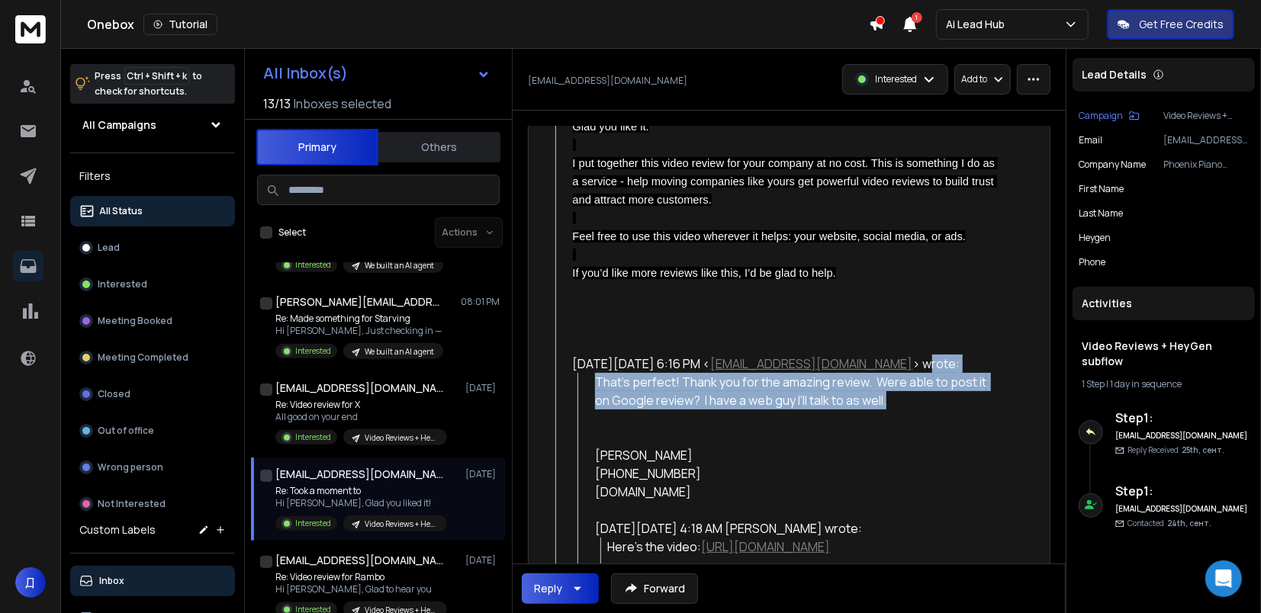
drag, startPoint x: 906, startPoint y: 416, endPoint x: 581, endPoint y: 387, distance: 326.2
click at [581, 387] on div "Glad you like it. I put together this video review for your company at no cost.…" at bounding box center [775, 547] width 440 height 860
click at [614, 409] on div "That's perfect! Thank you for the amazing review. Were able to post it on Googl…" at bounding box center [795, 391] width 400 height 37
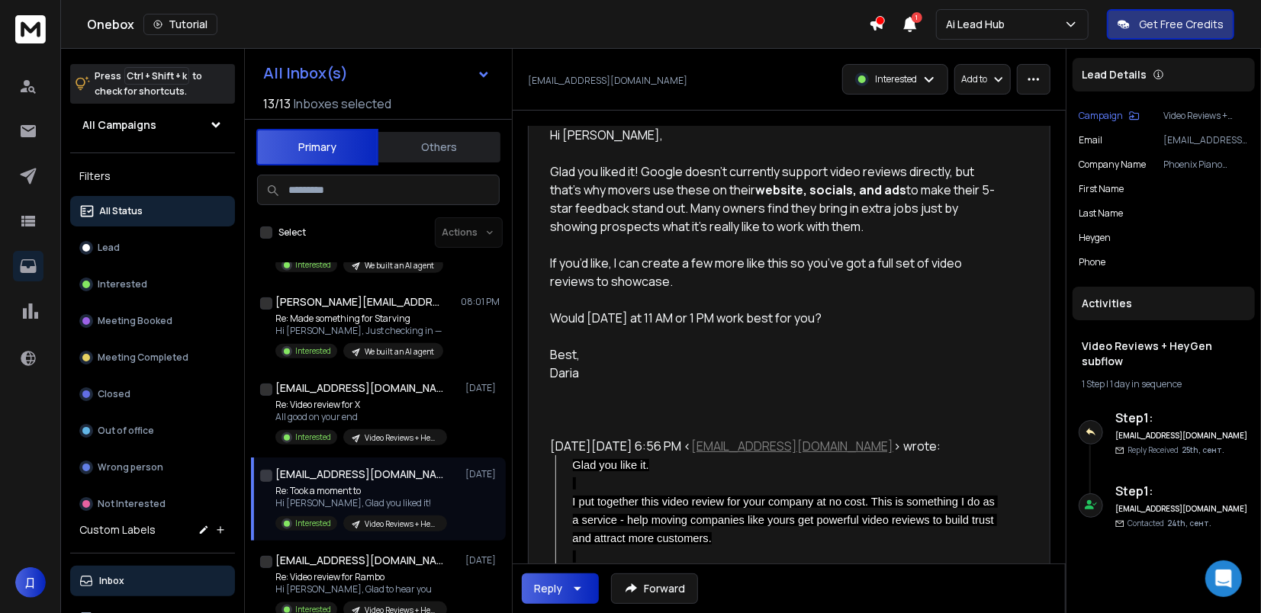
scroll to position [85, 0]
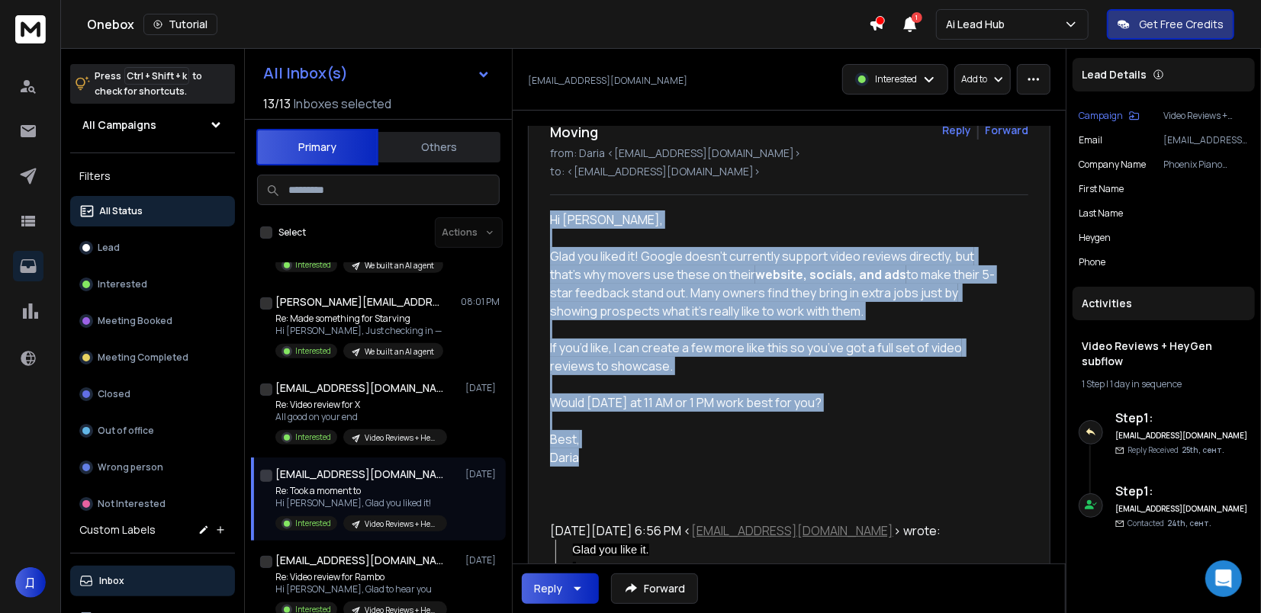
drag, startPoint x: 567, startPoint y: 275, endPoint x: 549, endPoint y: 221, distance: 56.2
click at [556, 304] on div "Glad you liked it! Google doesn’t currently support video reviews directly, but…" at bounding box center [772, 275] width 445 height 92
click at [661, 396] on div "Would [DATE] at 11 AM or 1 PM work best for you?" at bounding box center [772, 393] width 445 height 37
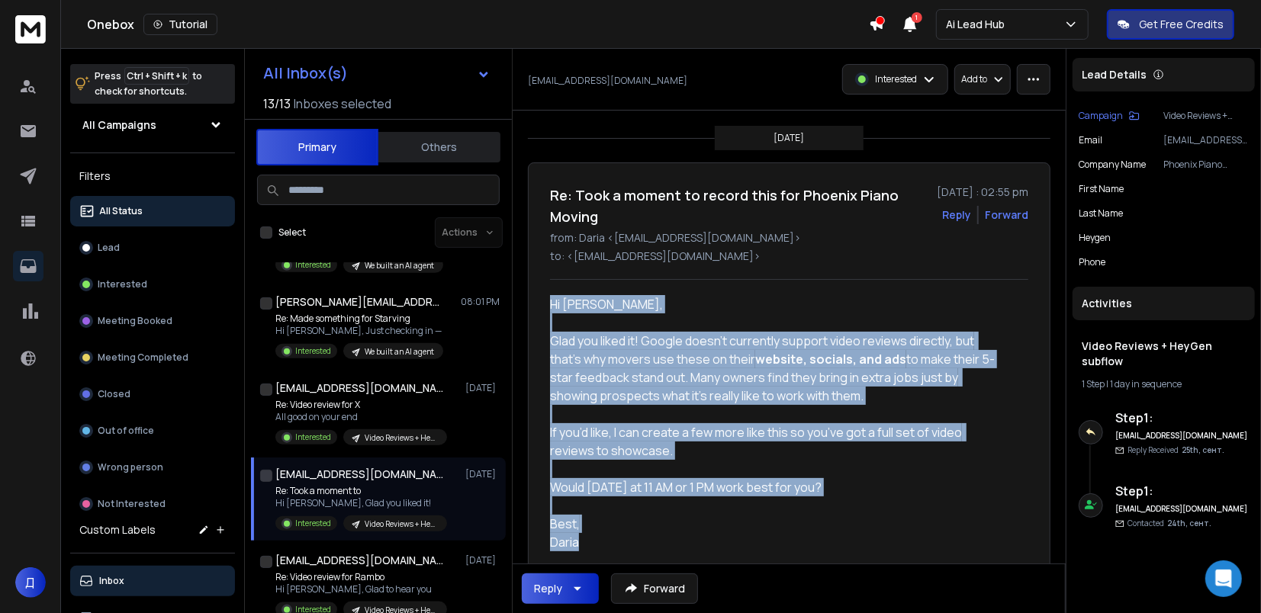
click at [757, 407] on div "If you’d like, I can create a few more like this so you’ve got a full set of vi…" at bounding box center [772, 432] width 445 height 55
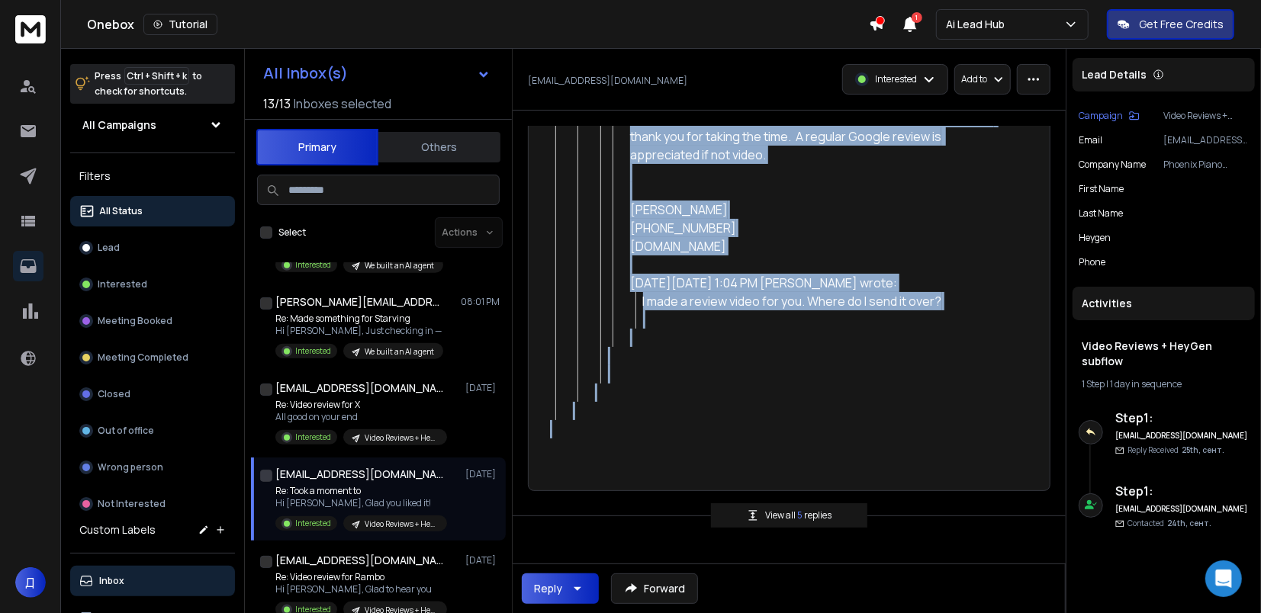
scroll to position [1137, 0]
drag, startPoint x: 548, startPoint y: 299, endPoint x: 711, endPoint y: 517, distance: 272.0
copy div "Lo Ipsumd, Sita con adipi el! Seddoe tempo’i utlaboree dolorem aliqu enimadm ve…"
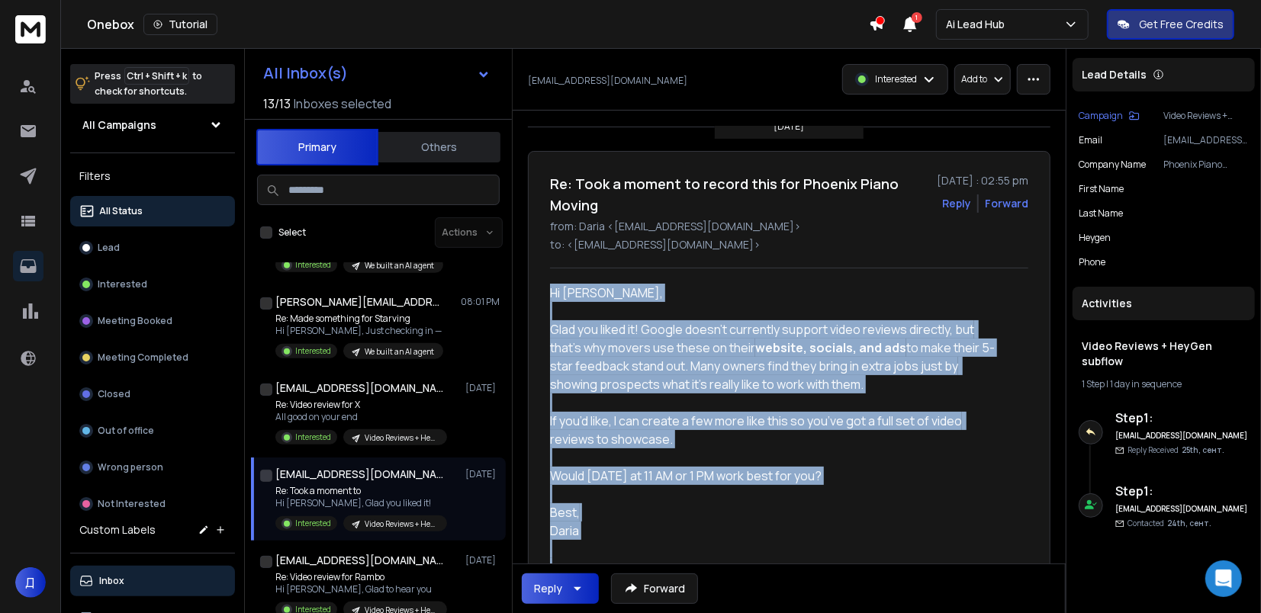
scroll to position [0, 0]
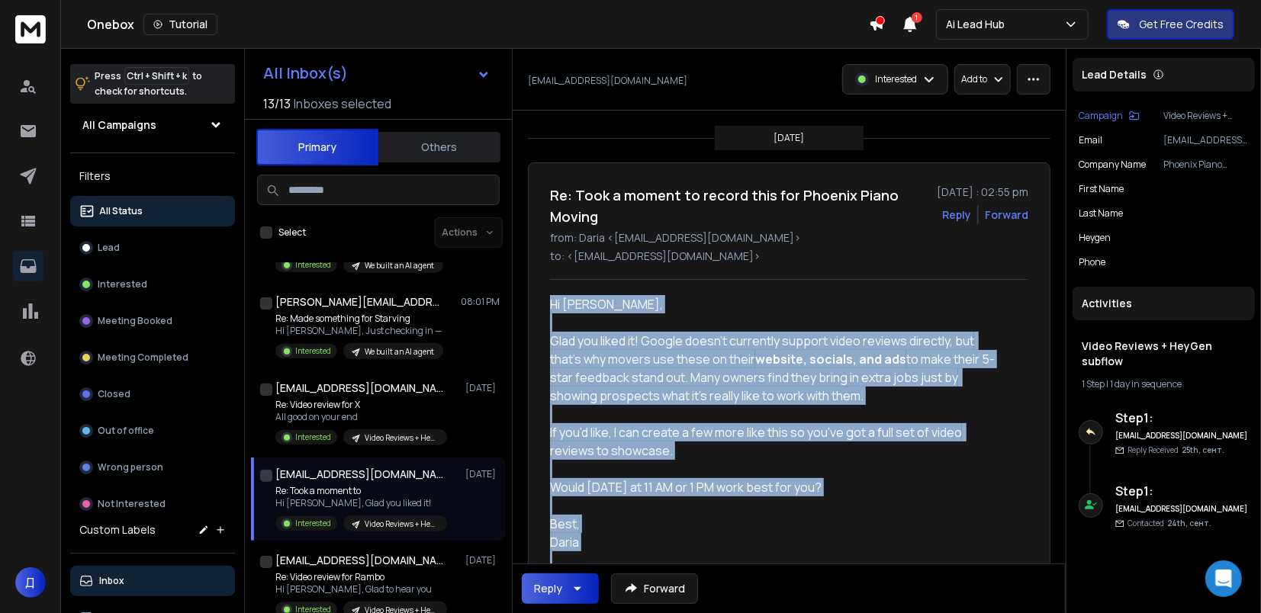
click at [715, 406] on div "If you’d like, I can create a few more like this so you’ve got a full set of vi…" at bounding box center [772, 432] width 445 height 55
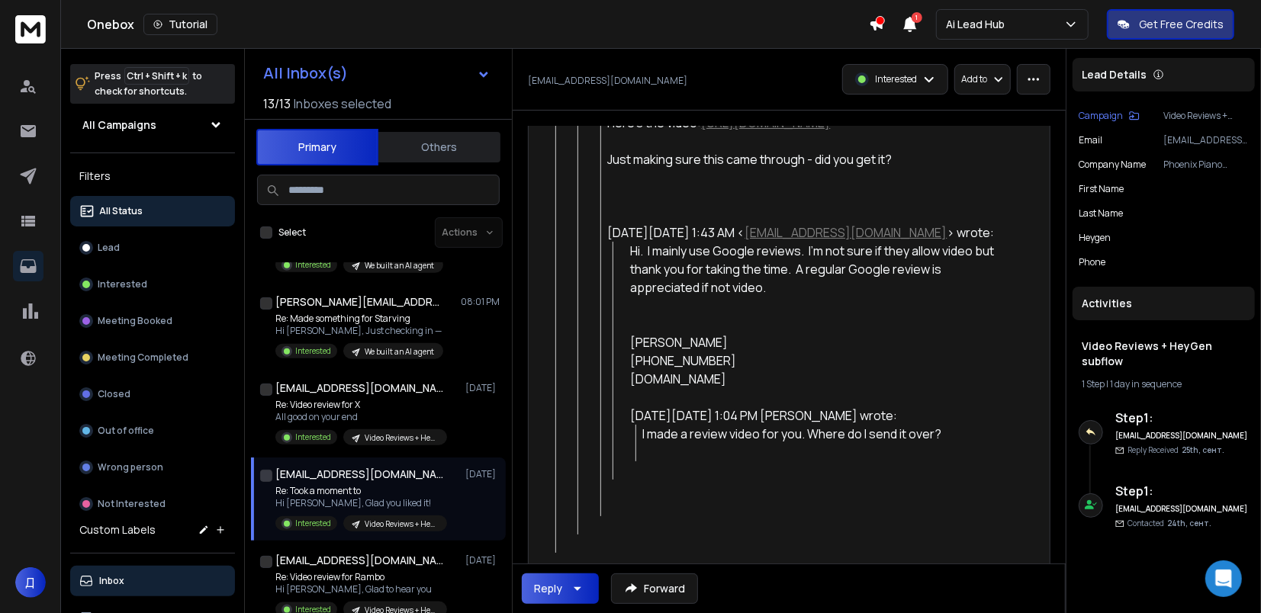
scroll to position [1137, 0]
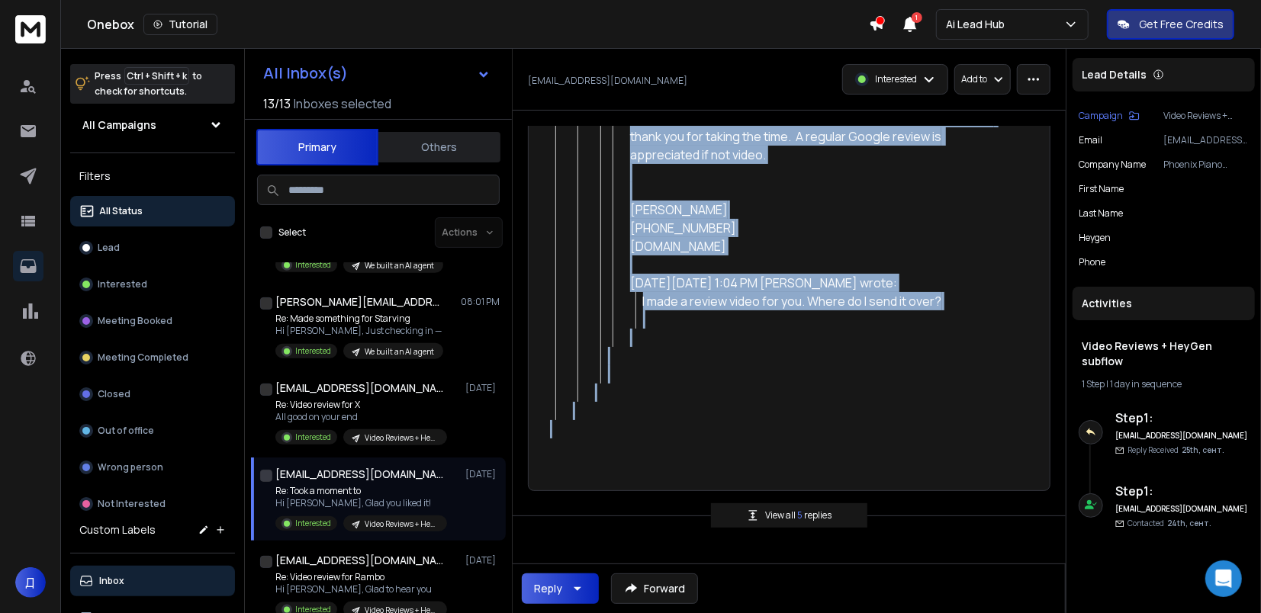
drag, startPoint x: 546, startPoint y: 300, endPoint x: 749, endPoint y: 397, distance: 225.2
copy div "Lo Ipsumd, Sita con adipi el! Seddoe tempo’i utlaboree dolorem aliqu enimadm ve…"
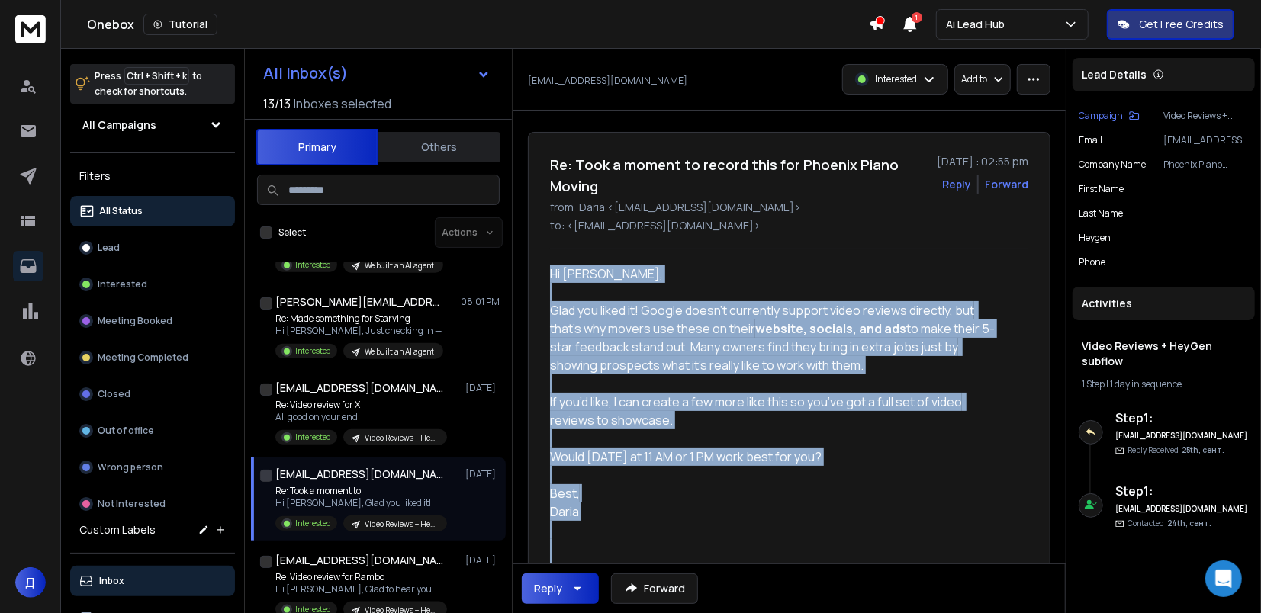
scroll to position [0, 0]
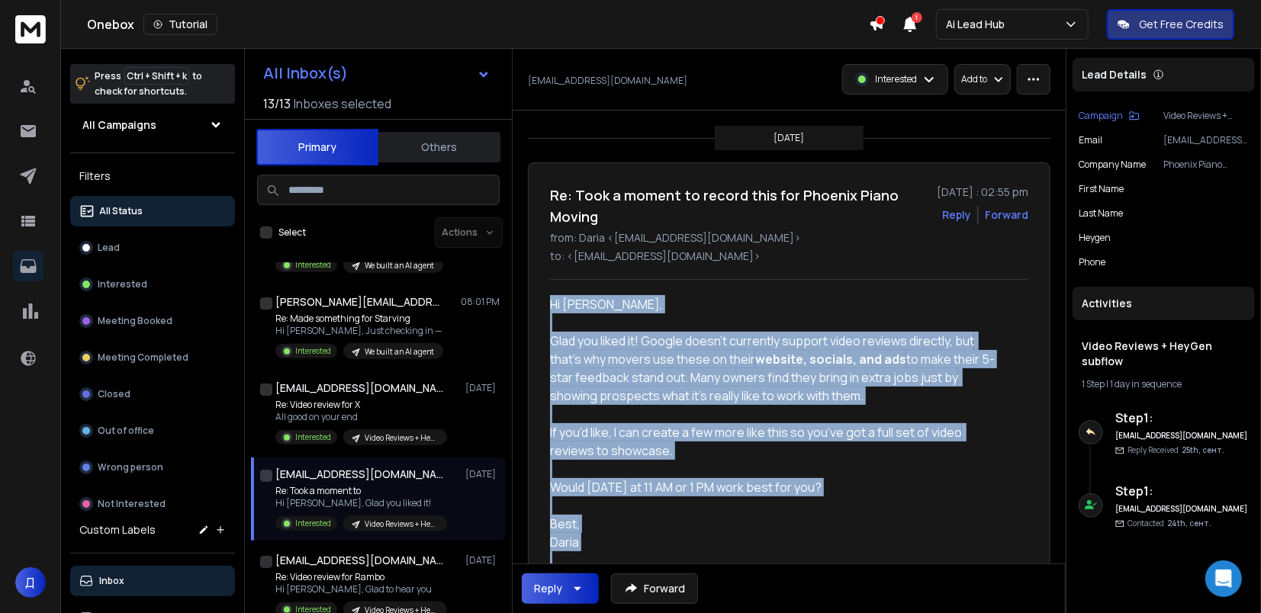
click at [716, 380] on div "Glad you liked it! Google doesn’t currently support video reviews directly, but…" at bounding box center [772, 360] width 445 height 92
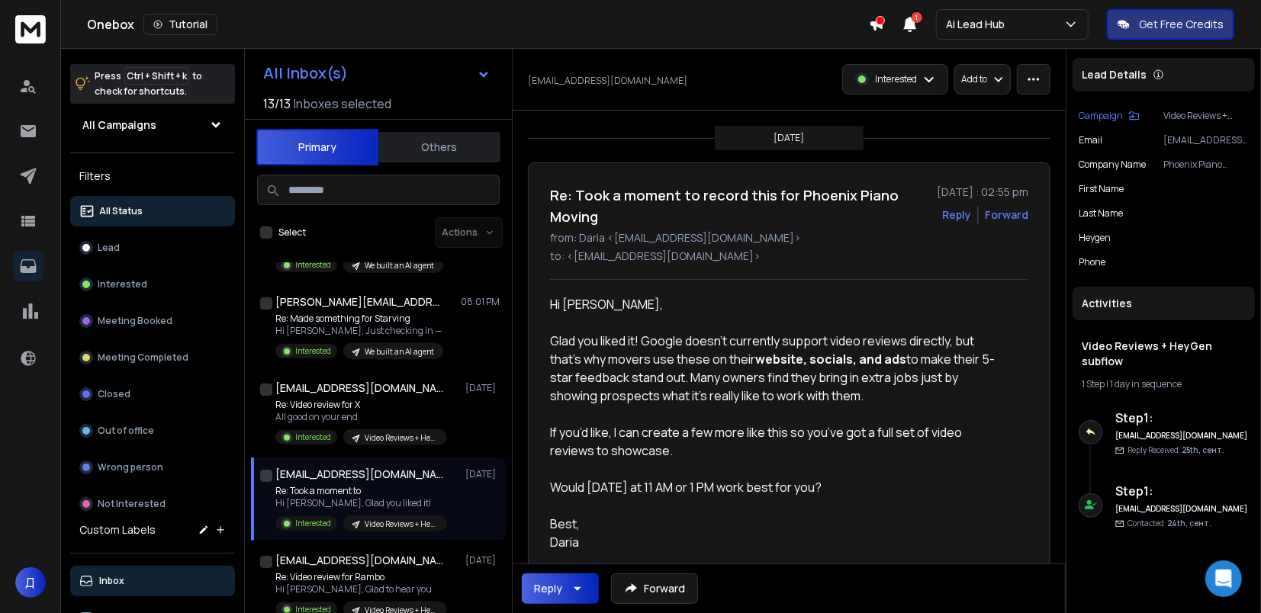
click at [544, 587] on div "Reply" at bounding box center [548, 588] width 28 height 15
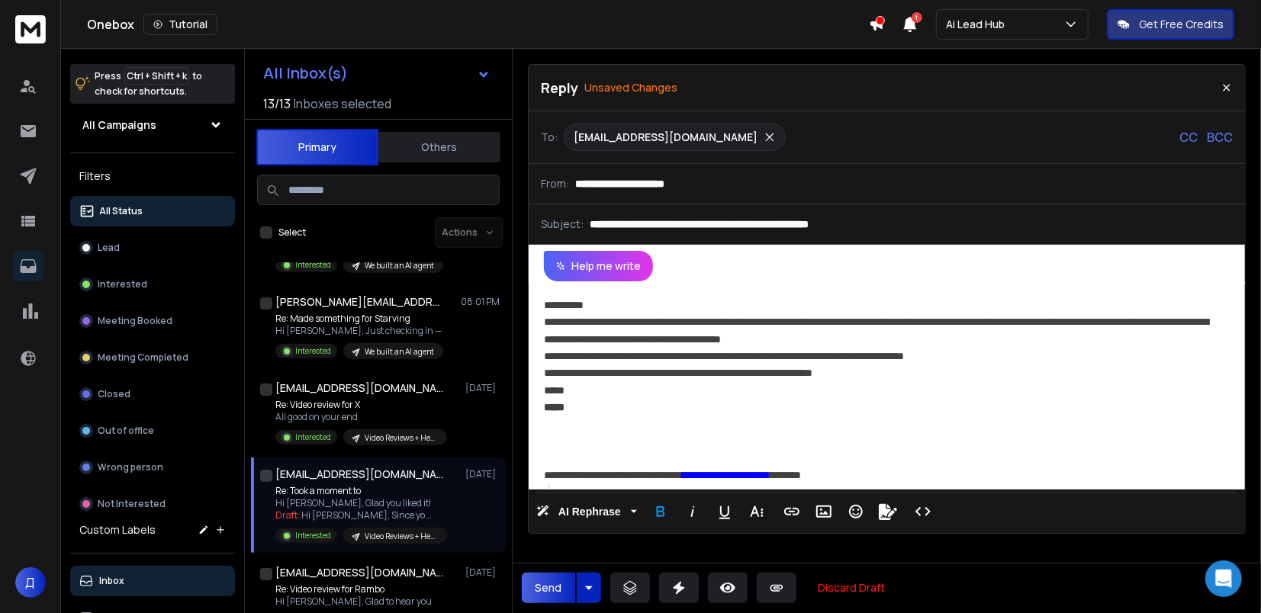
click at [545, 323] on p "**********" at bounding box center [878, 331] width 669 height 34
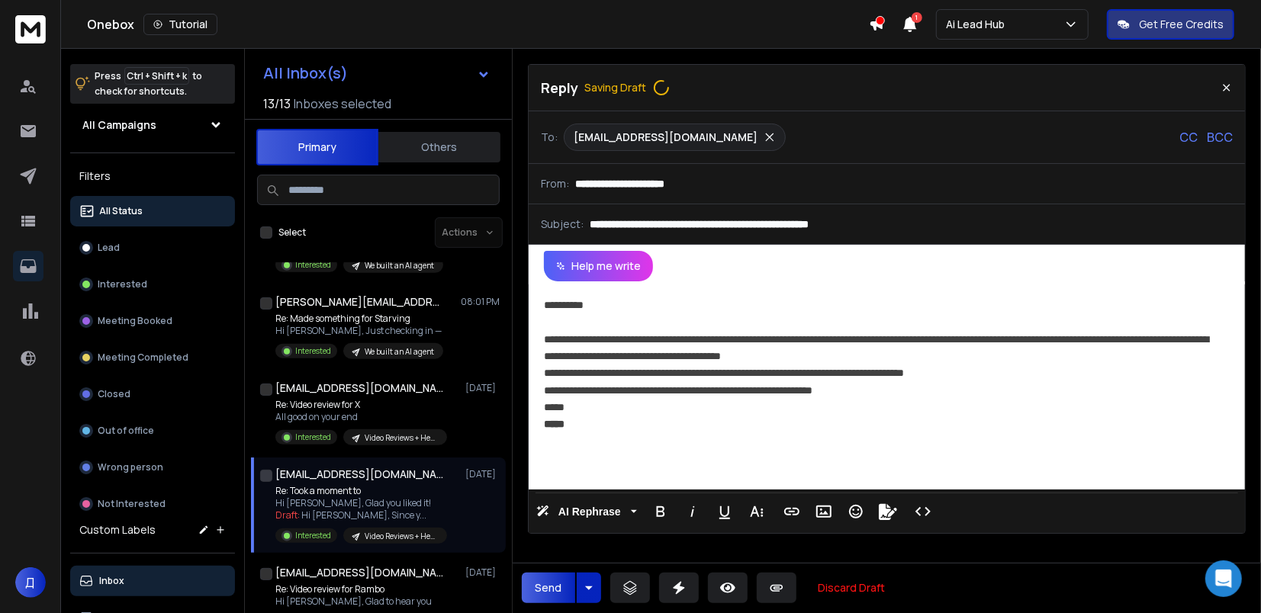
click at [540, 371] on div "**********" at bounding box center [887, 385] width 716 height 208
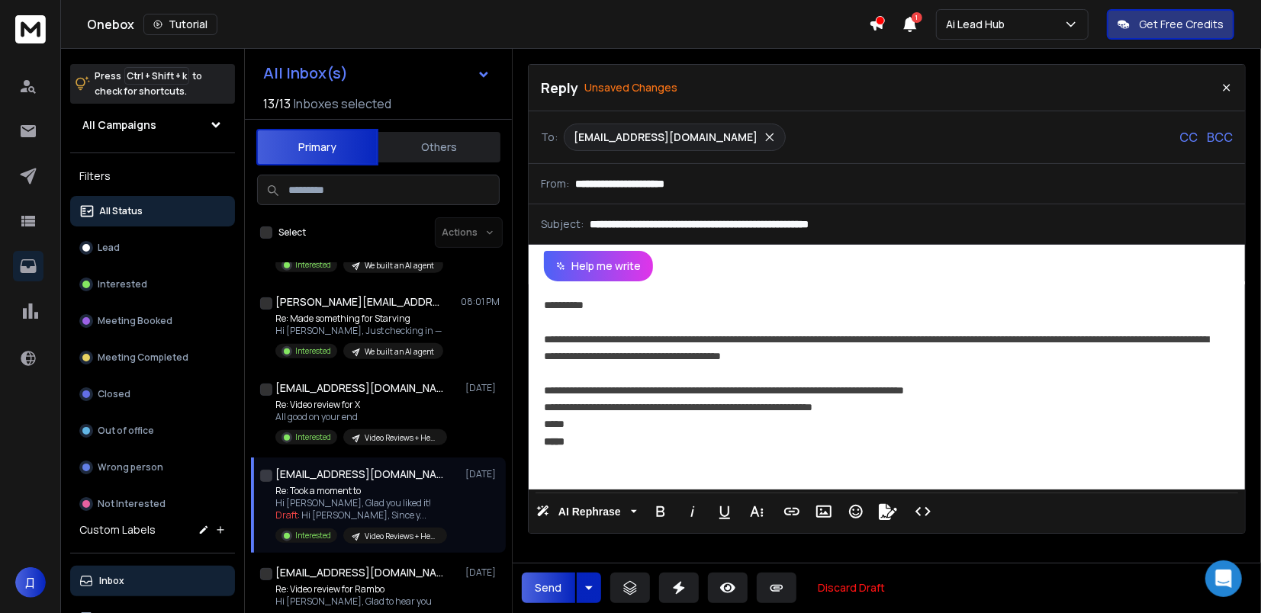
click at [544, 410] on p "**********" at bounding box center [878, 407] width 669 height 17
click at [542, 439] on div "**********" at bounding box center [887, 385] width 716 height 208
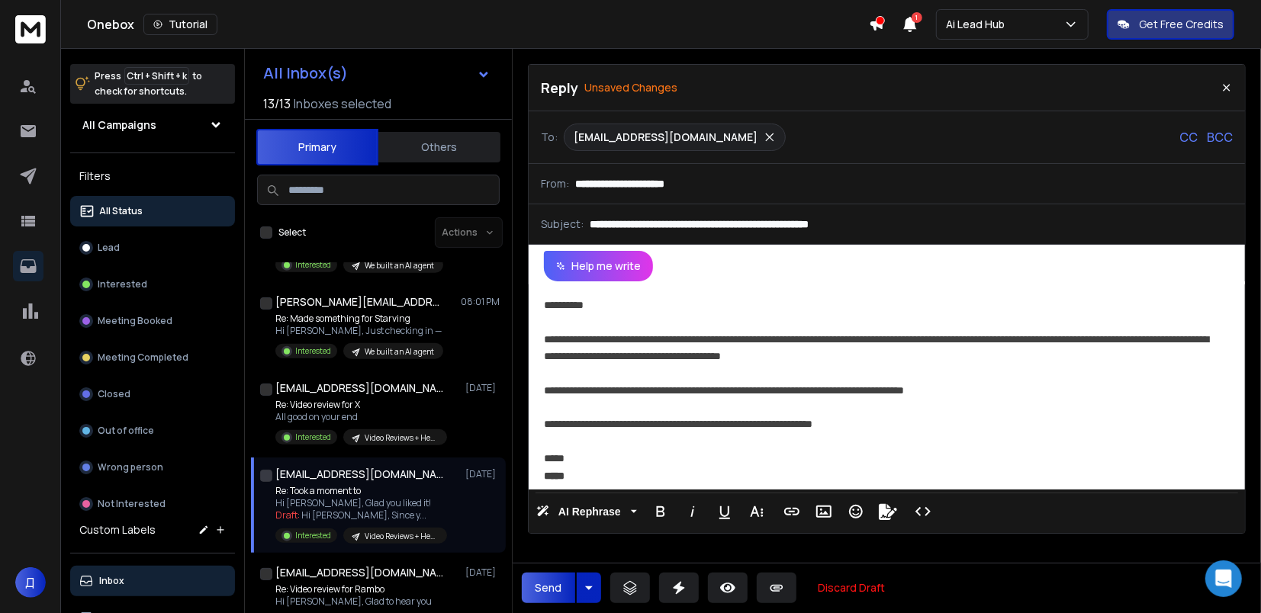
click at [537, 587] on button "Send" at bounding box center [548, 588] width 53 height 31
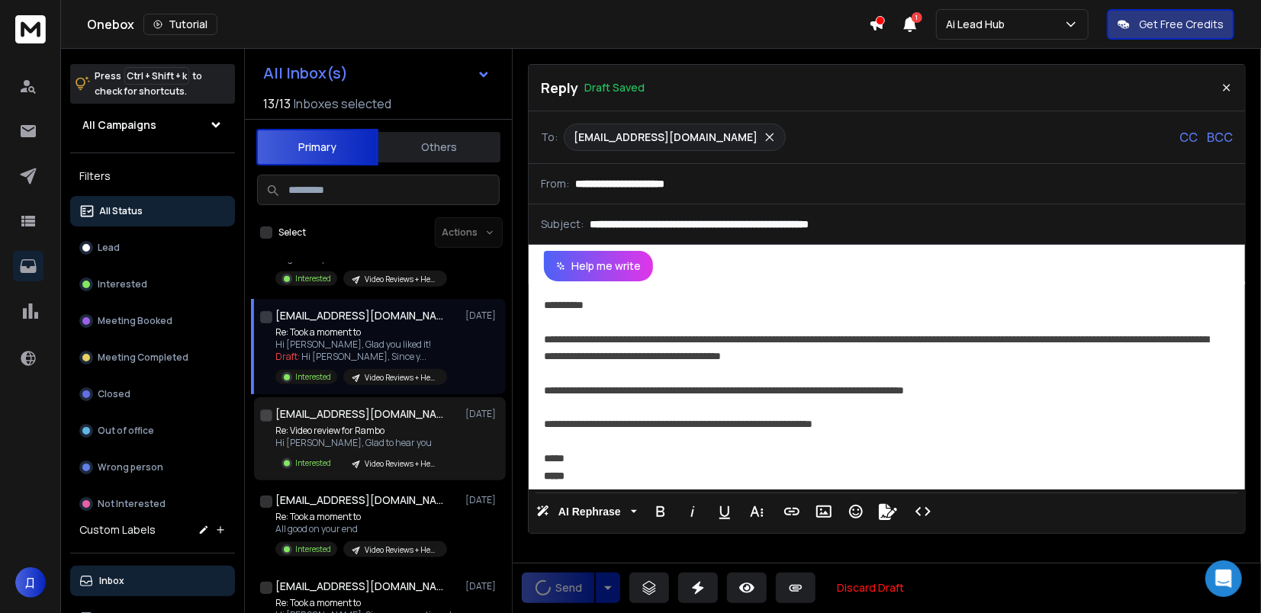
scroll to position [1271, 0]
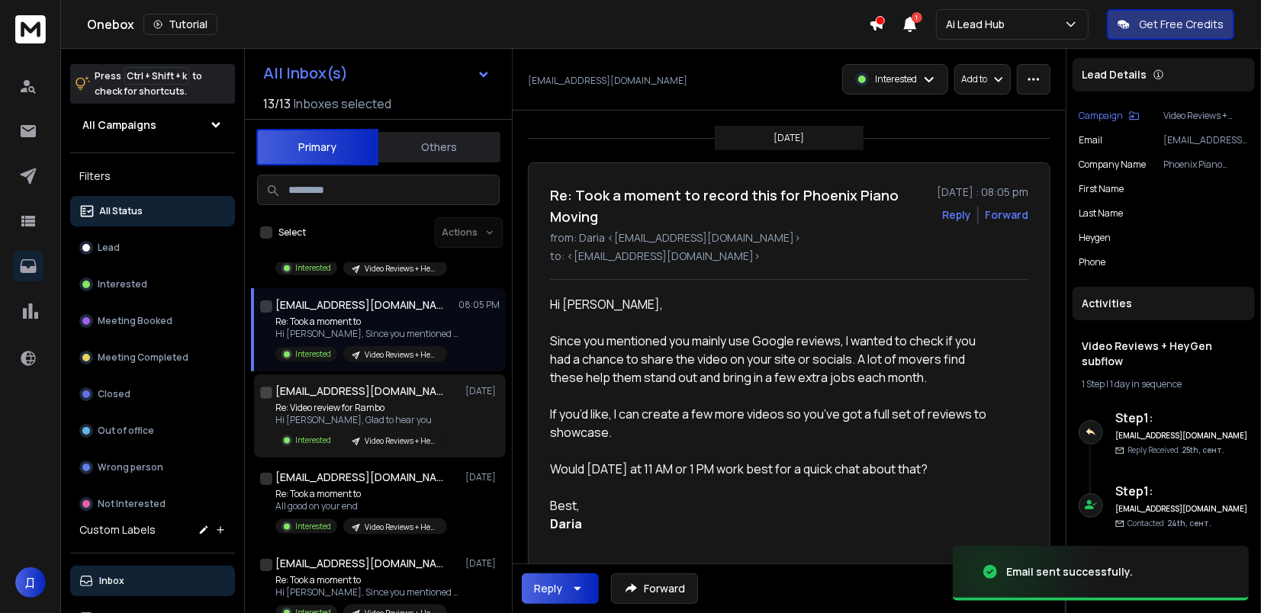
click at [442, 406] on p "Re: Video review for Rambo" at bounding box center [361, 408] width 172 height 12
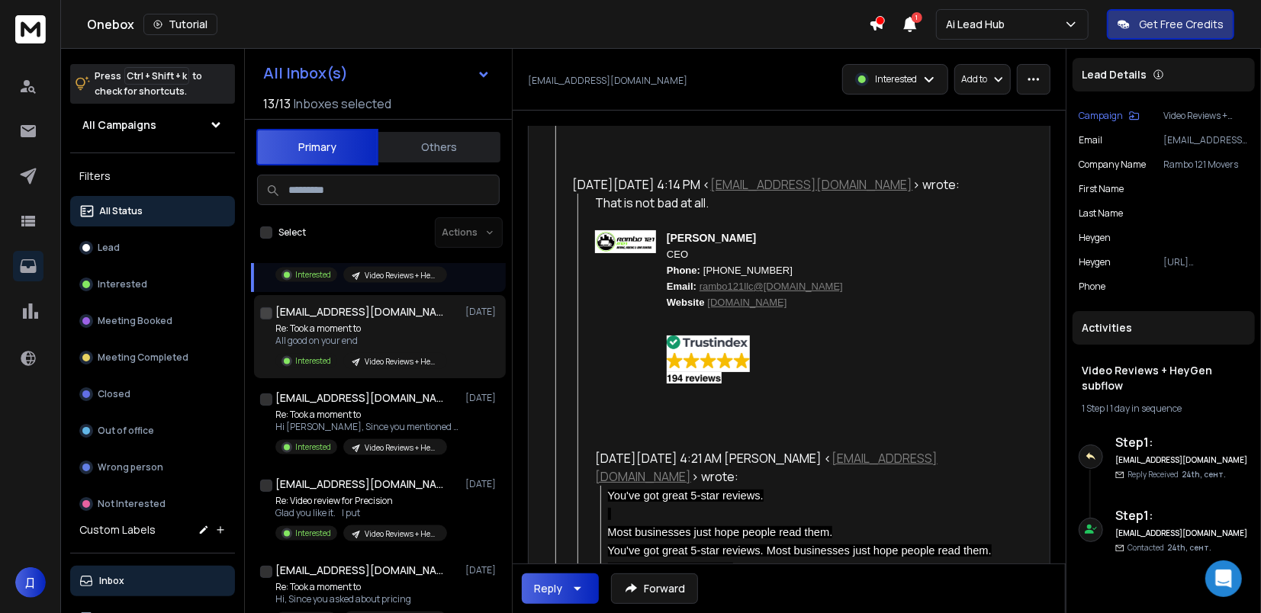
scroll to position [1440, 0]
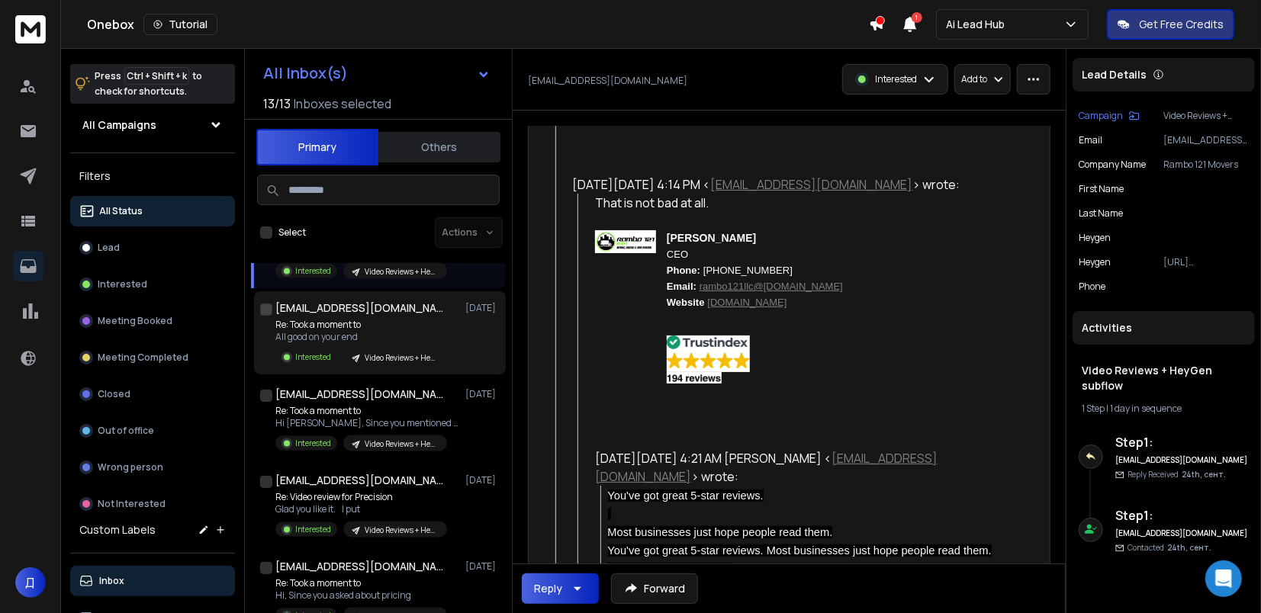
click at [409, 322] on p "Re: Took a moment to" at bounding box center [361, 325] width 172 height 12
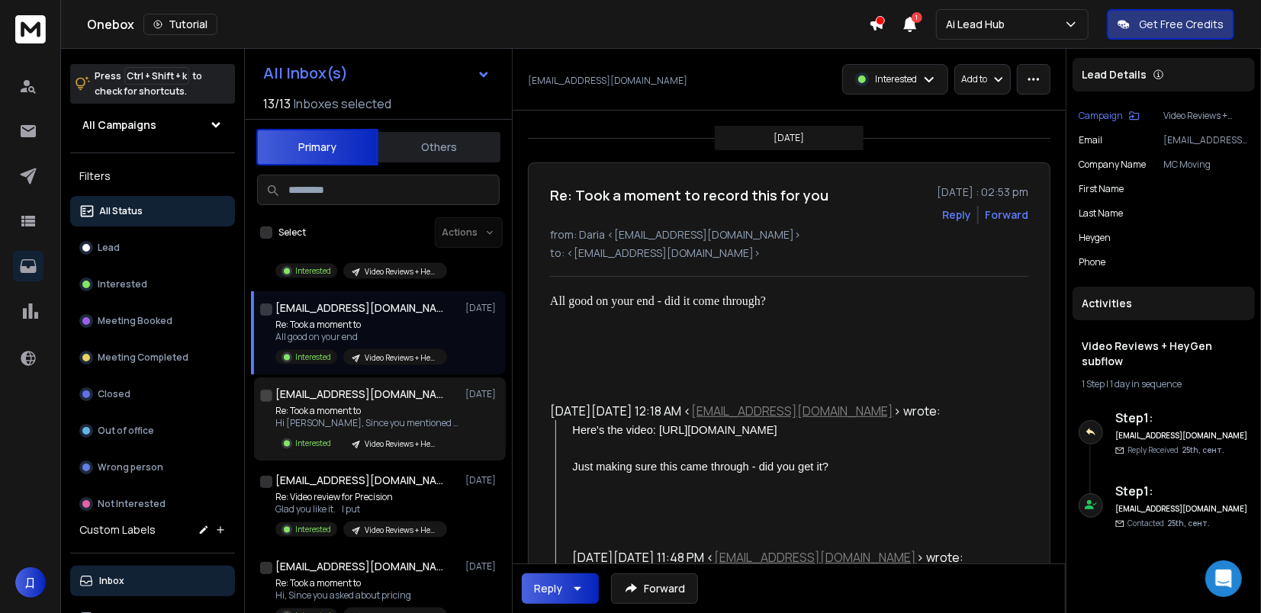
click at [436, 405] on p "Re: Took a moment to" at bounding box center [366, 411] width 183 height 12
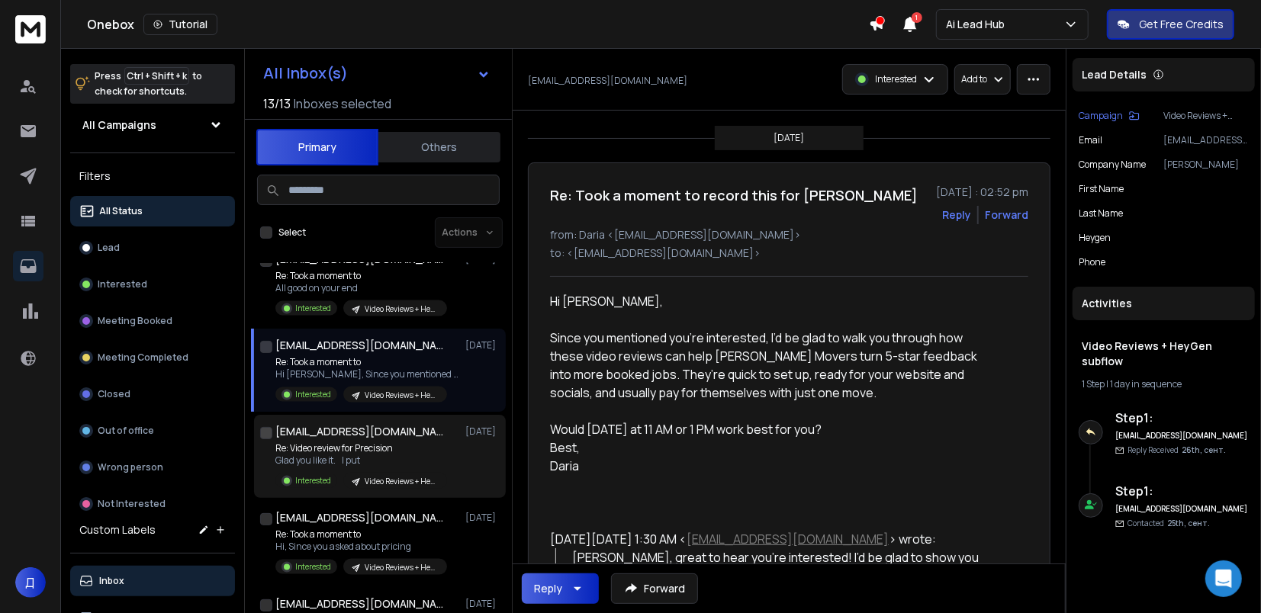
scroll to position [1526, 0]
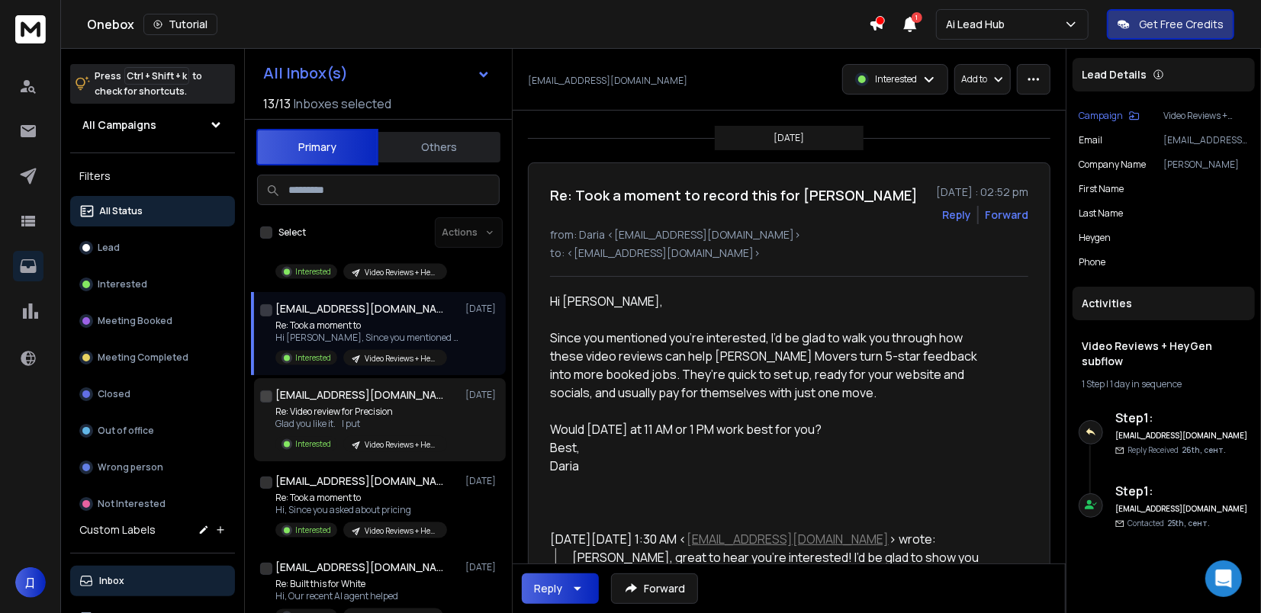
click at [381, 404] on div "[EMAIL_ADDRESS][DOMAIN_NAME] [DATE] Re: Video review for Precision Glad you lik…" at bounding box center [387, 419] width 224 height 65
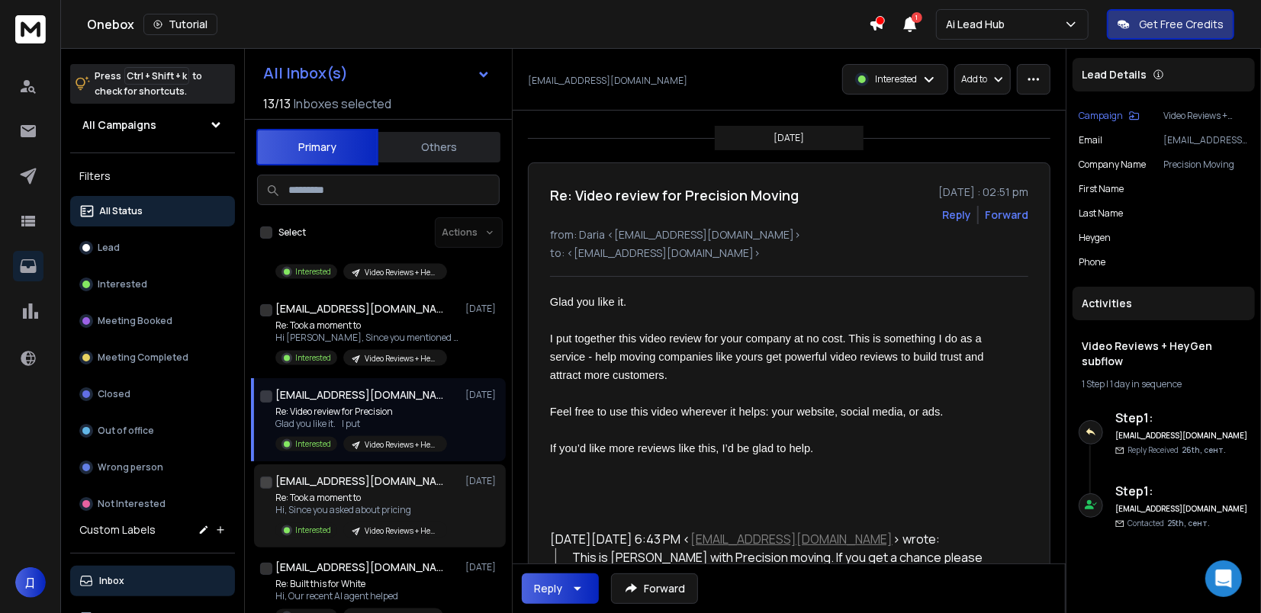
click at [465, 484] on p "[DATE]" at bounding box center [482, 481] width 34 height 12
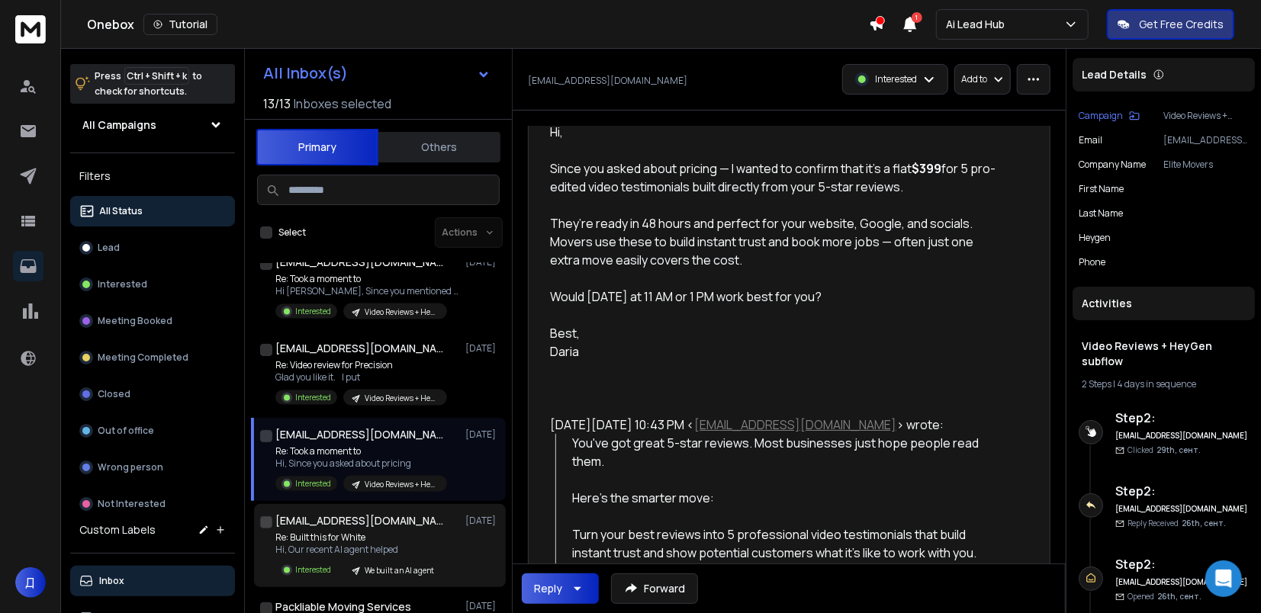
scroll to position [1610, 0]
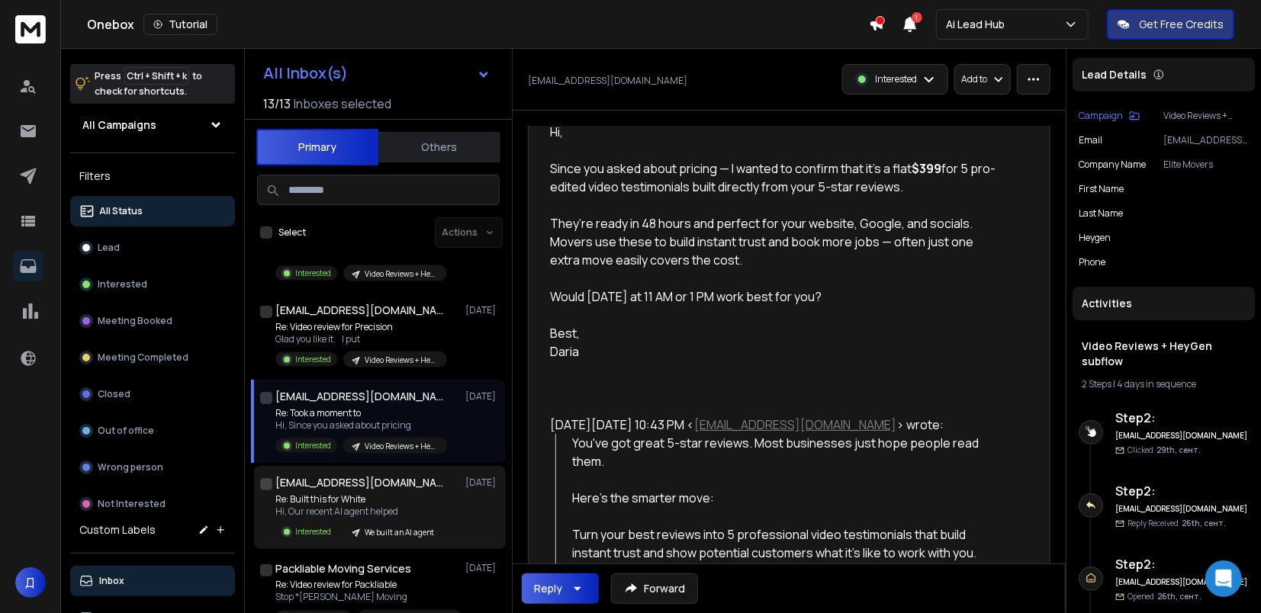
click at [408, 494] on p "Re: Built this for White" at bounding box center [359, 500] width 168 height 12
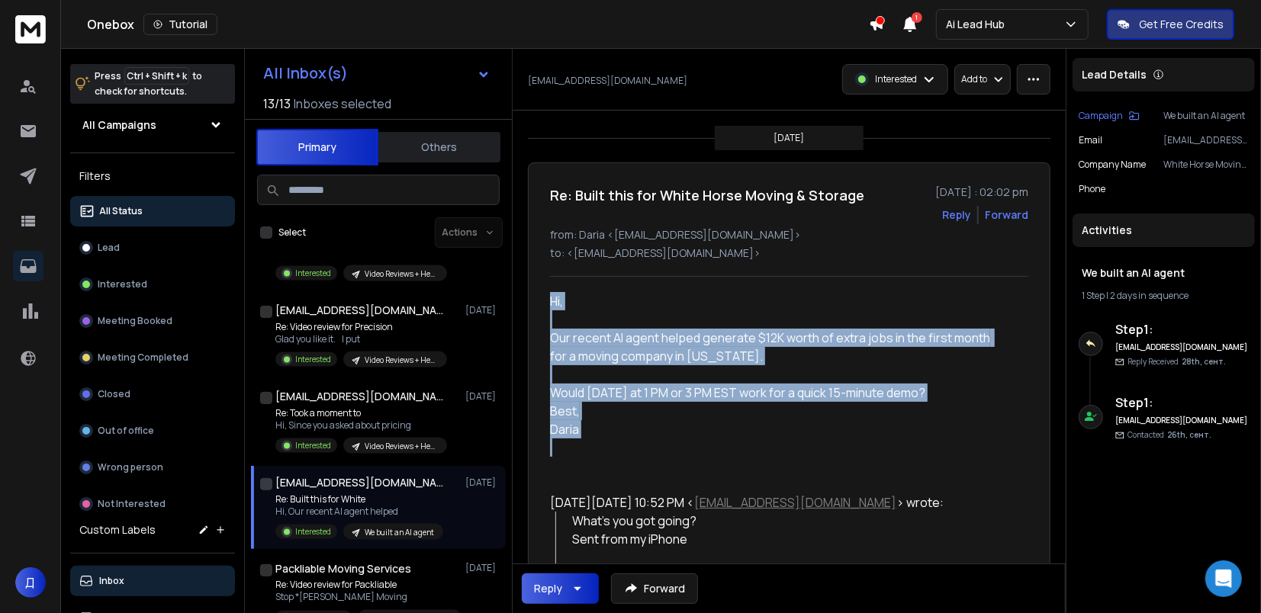
drag, startPoint x: 545, startPoint y: 296, endPoint x: 665, endPoint y: 446, distance: 192.2
click at [665, 446] on div "Re: Built this for White Horse Moving & Storage [DATE] : 02:02 pm Reply Forward…" at bounding box center [789, 436] width 523 height 548
click at [587, 354] on div "Our recent AI agent helped generate $12K worth of extra jobs in the first month…" at bounding box center [772, 337] width 445 height 55
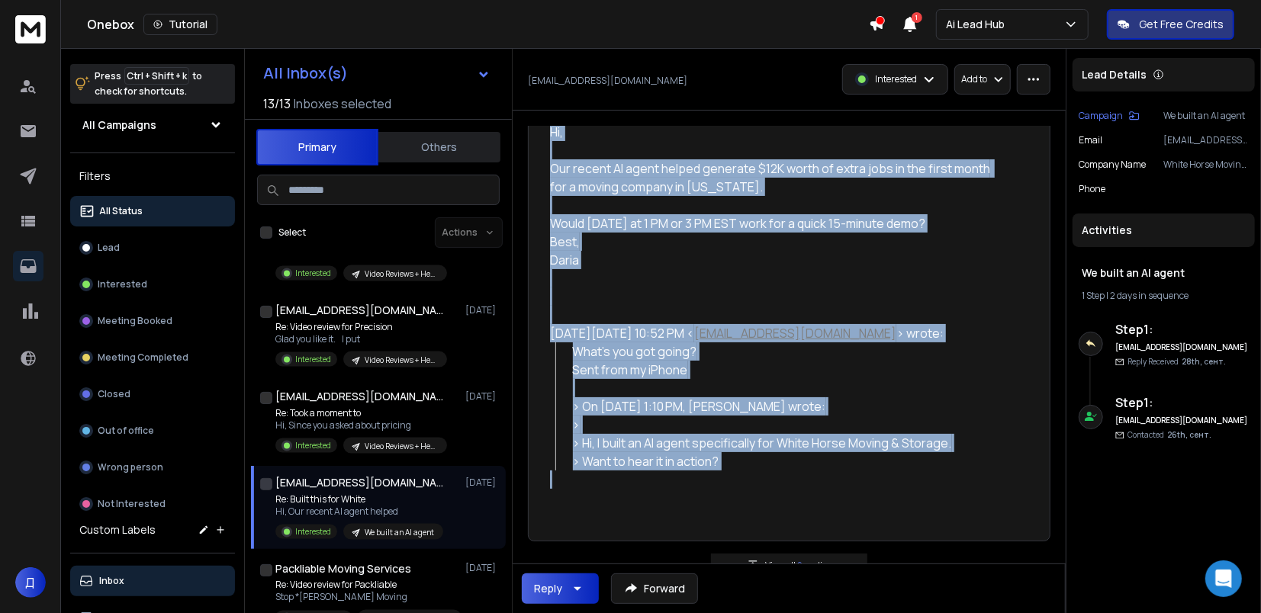
scroll to position [219, 0]
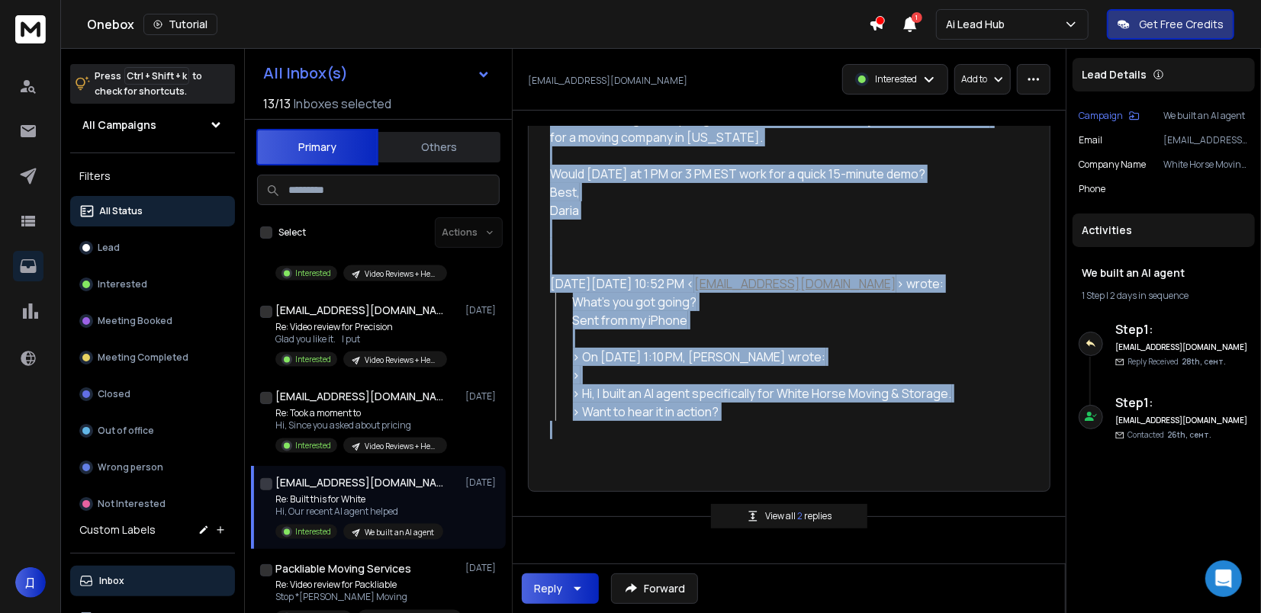
drag, startPoint x: 545, startPoint y: 296, endPoint x: 729, endPoint y: 487, distance: 265.4
click at [729, 487] on div "Re: Built this for White Horse Moving & Storage [DATE] : 02:02 pm Reply Forward…" at bounding box center [789, 218] width 523 height 548
copy div "Hi, Our recent AI agent helped generate $12K worth of extra jobs in the first m…"
click at [566, 486] on div "Re: Built this for White Horse Moving & Storage [DATE] : 02:02 pm Reply Forward…" at bounding box center [789, 218] width 523 height 548
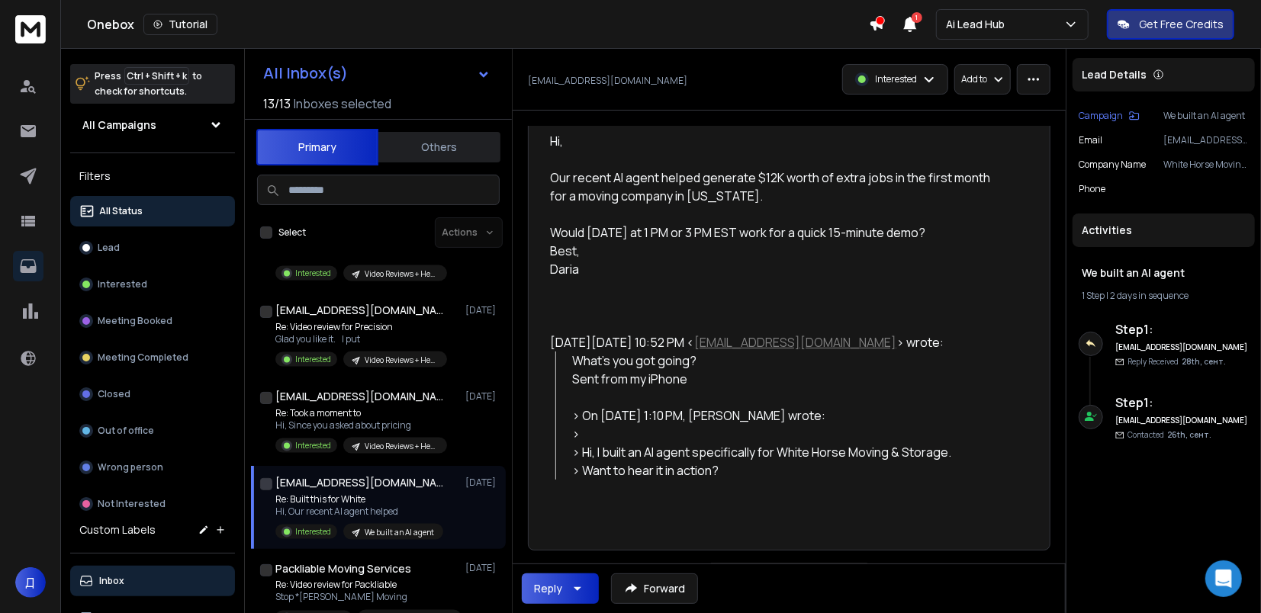
scroll to position [0, 0]
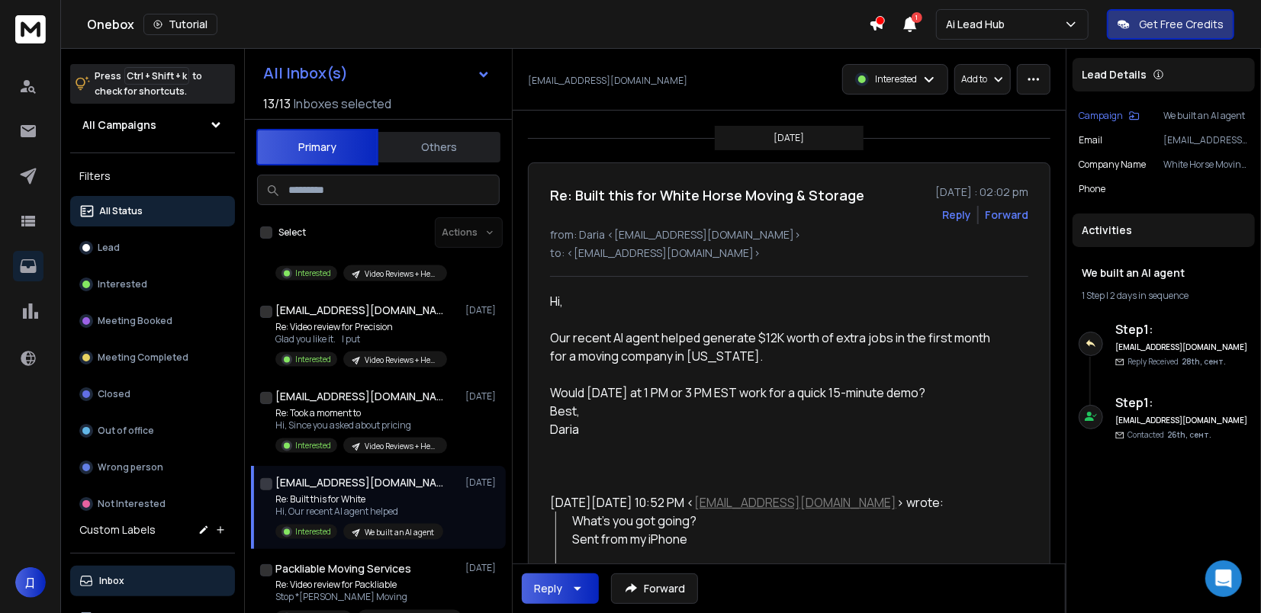
click at [545, 586] on div "Reply" at bounding box center [548, 588] width 28 height 15
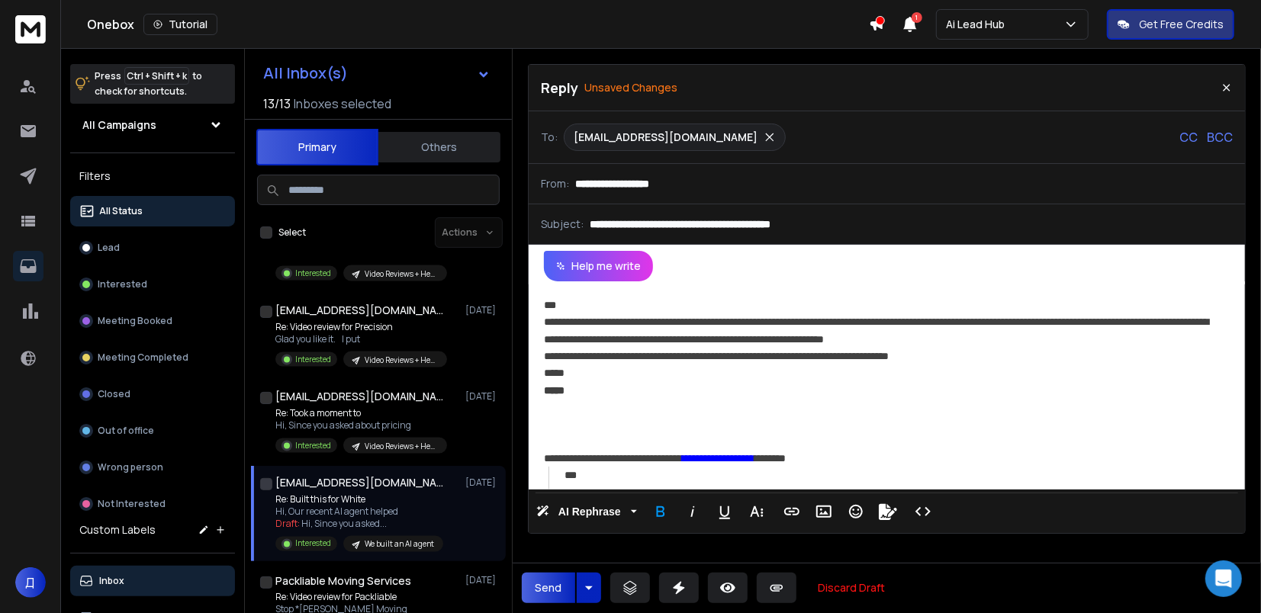
click at [540, 317] on div "**********" at bounding box center [887, 385] width 716 height 208
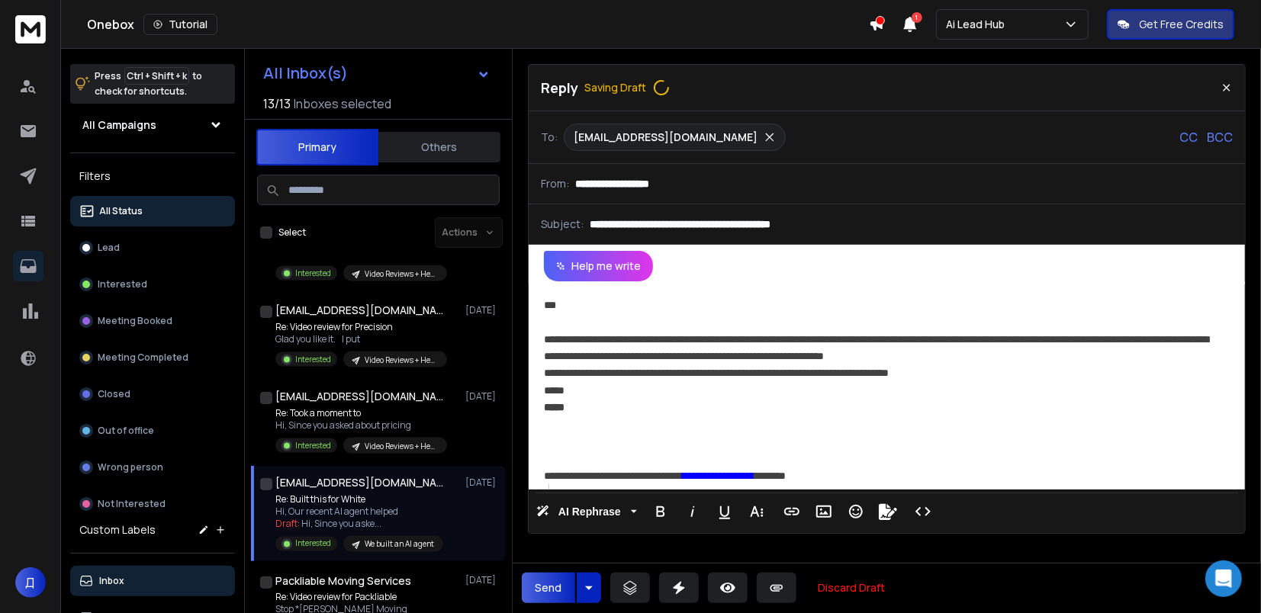
click at [545, 375] on p "**********" at bounding box center [878, 373] width 669 height 17
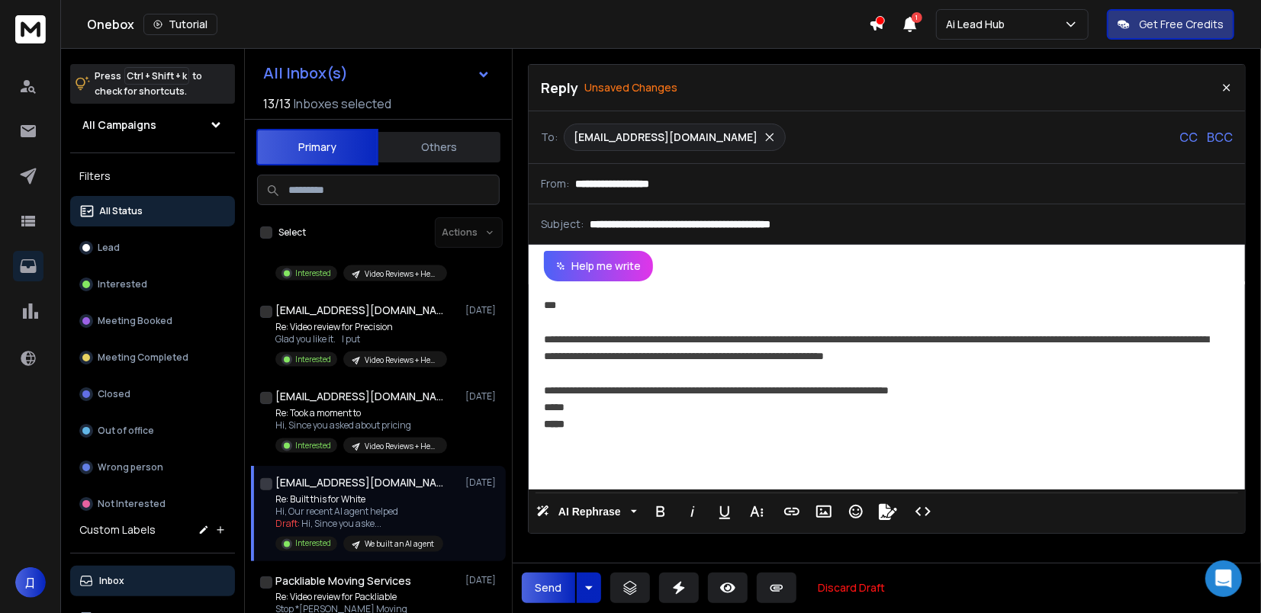
click at [543, 406] on div "**********" at bounding box center [887, 385] width 716 height 208
click at [544, 592] on button "Send" at bounding box center [548, 588] width 53 height 31
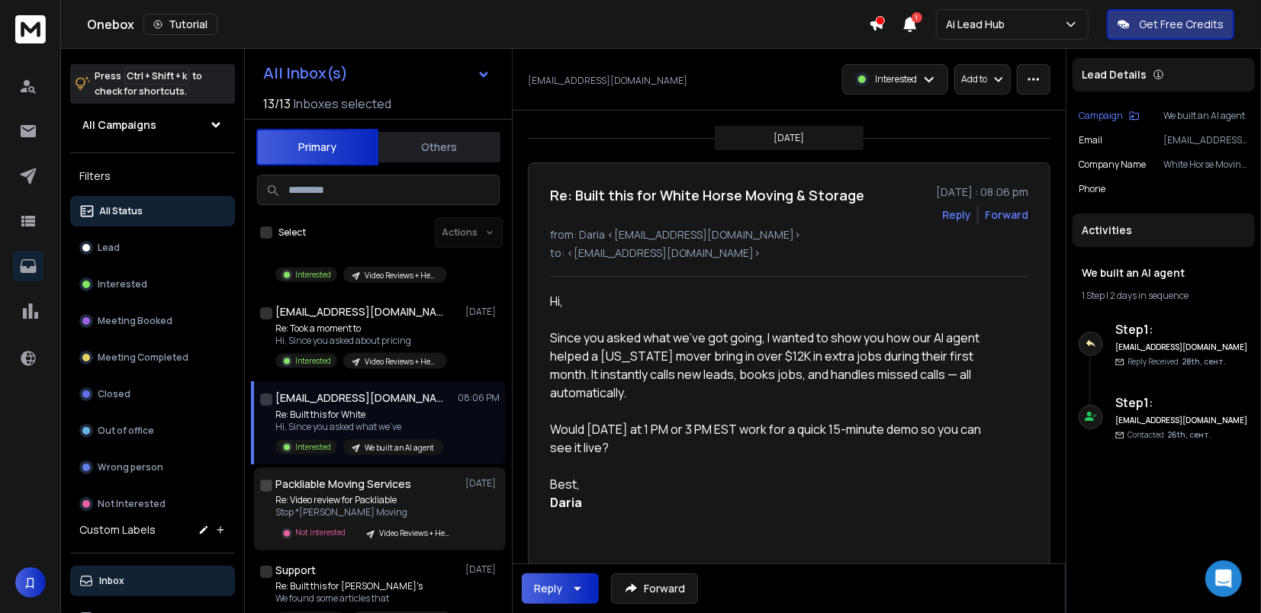
click at [404, 507] on p "Stop *[PERSON_NAME] Moving" at bounding box center [366, 513] width 183 height 12
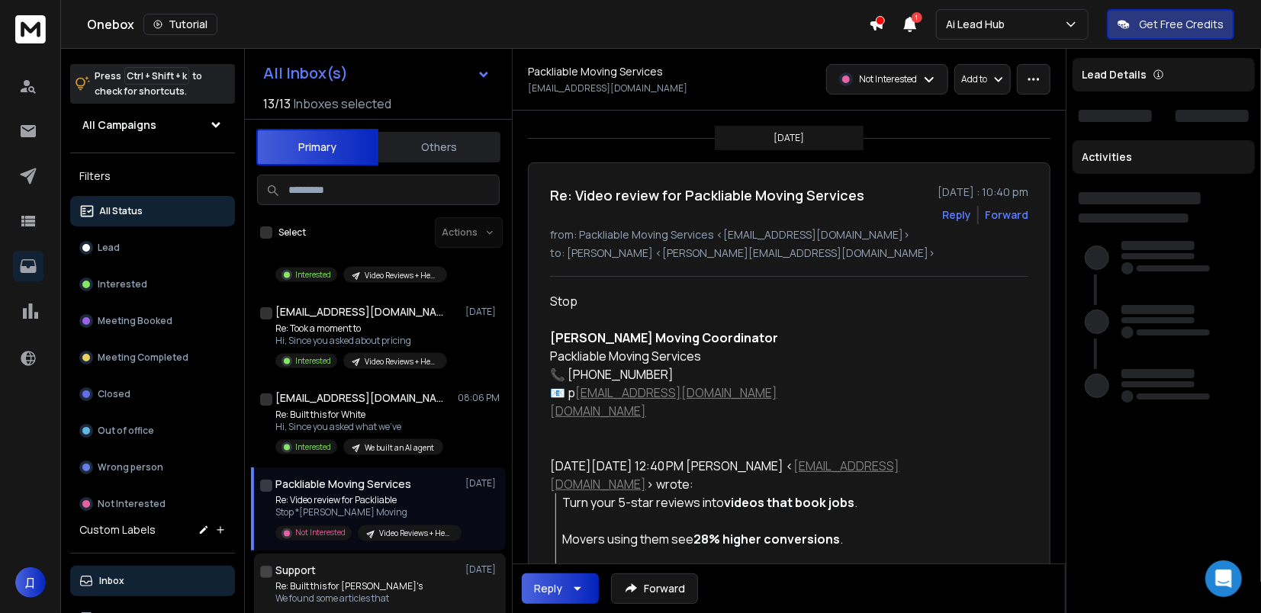
scroll to position [1864, 0]
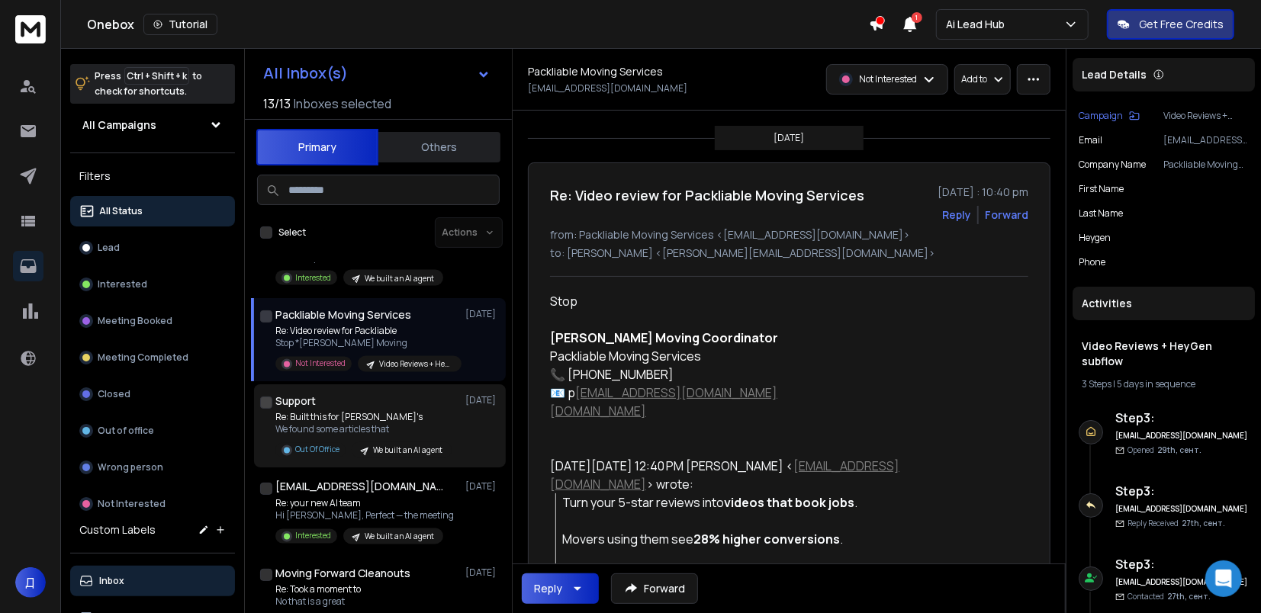
click at [375, 407] on div "Support [DATE]" at bounding box center [387, 401] width 224 height 15
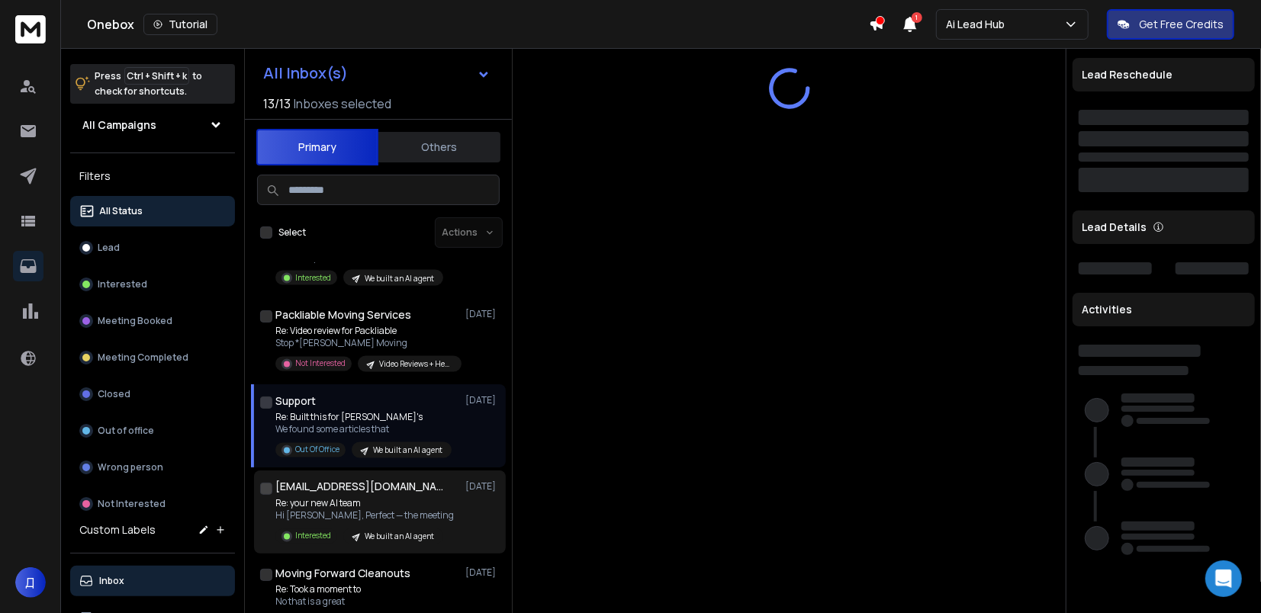
click at [366, 482] on h1 "[EMAIL_ADDRESS][DOMAIN_NAME]" at bounding box center [359, 487] width 168 height 15
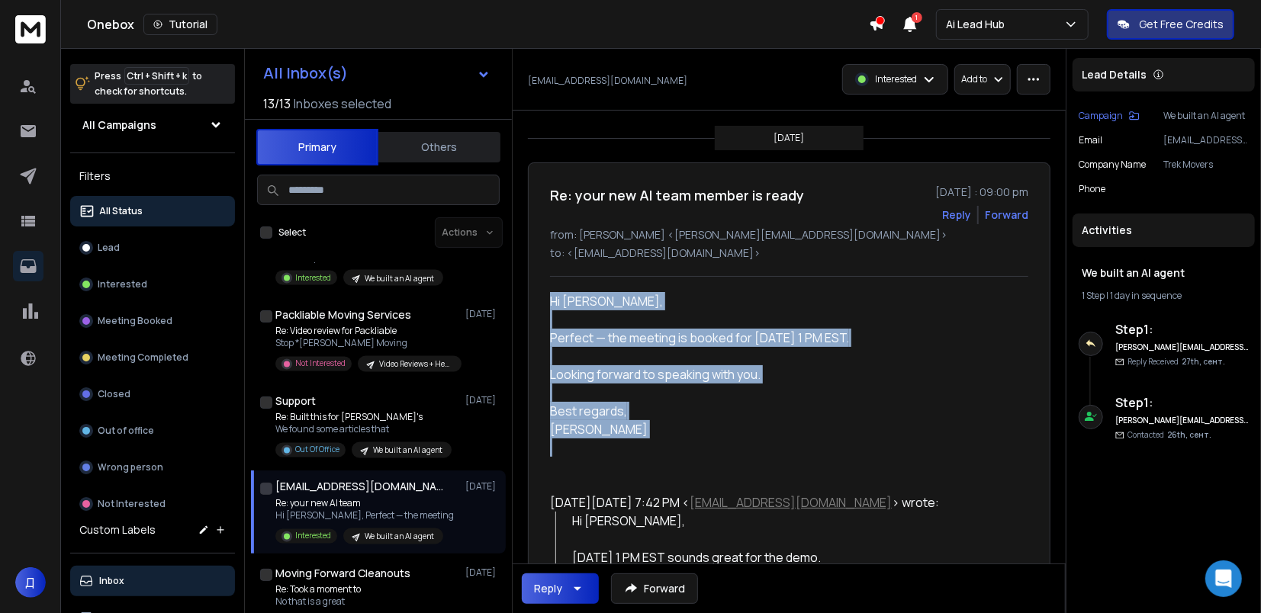
drag, startPoint x: 632, startPoint y: 444, endPoint x: 545, endPoint y: 294, distance: 173.2
drag, startPoint x: 574, startPoint y: 336, endPoint x: 566, endPoint y: 336, distance: 7.7
click at [574, 336] on div "Perfect — the meeting is booked for [DATE] 1 PM EST." at bounding box center [772, 337] width 445 height 55
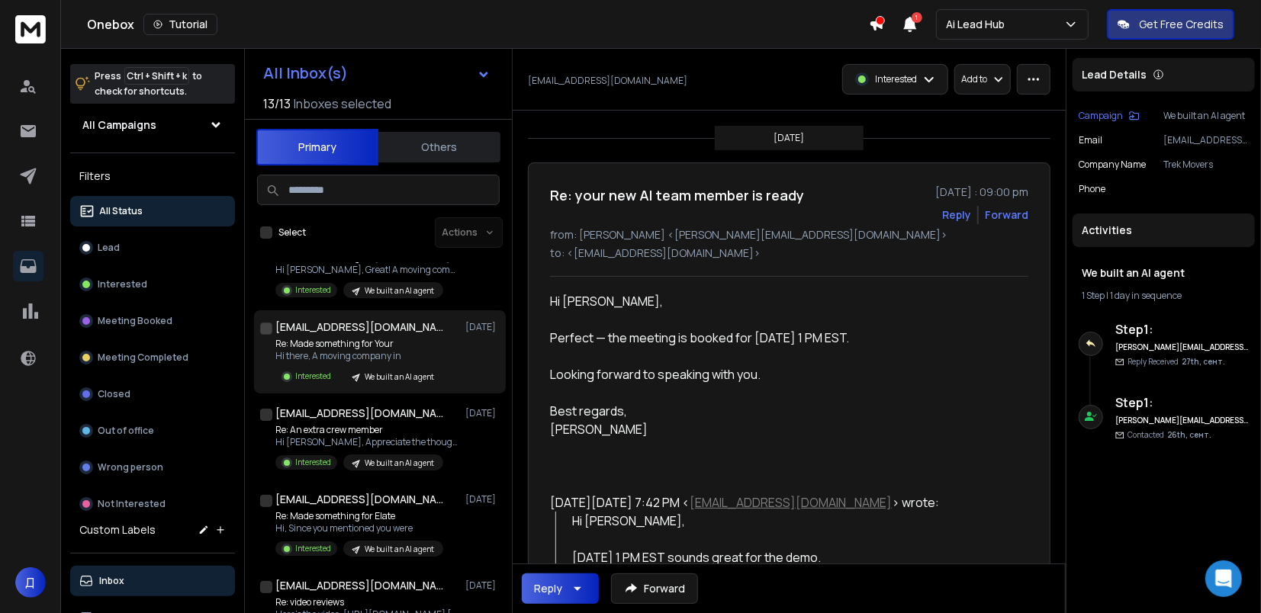
scroll to position [0, 0]
